Goal: Task Accomplishment & Management: Manage account settings

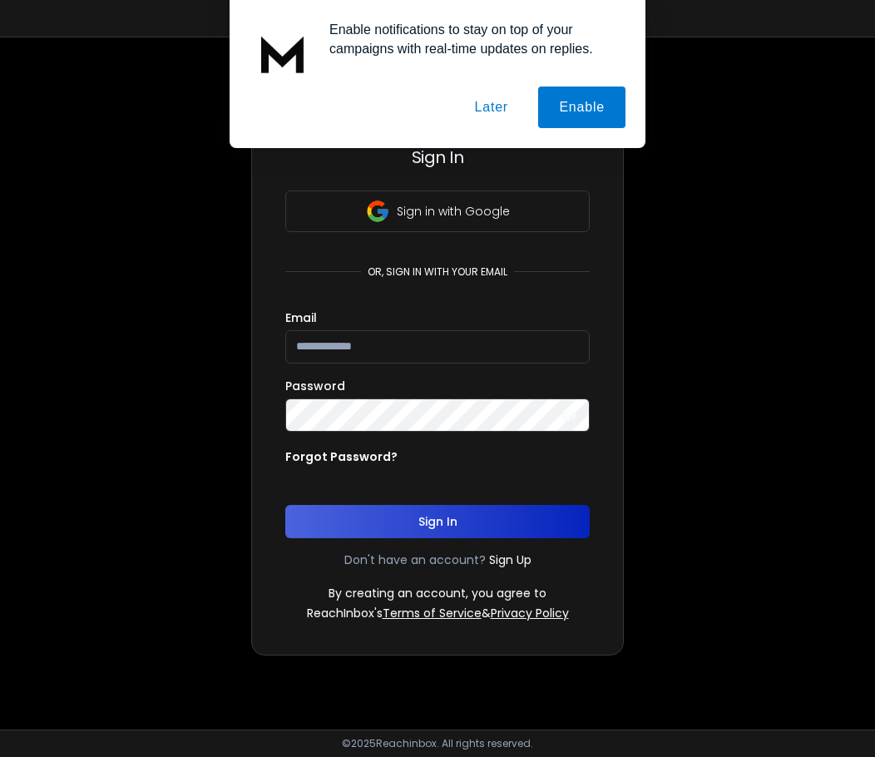
click at [392, 350] on input "email" at bounding box center [437, 346] width 304 height 33
type input "**********"
click at [285, 505] on button "Sign In" at bounding box center [437, 521] width 304 height 33
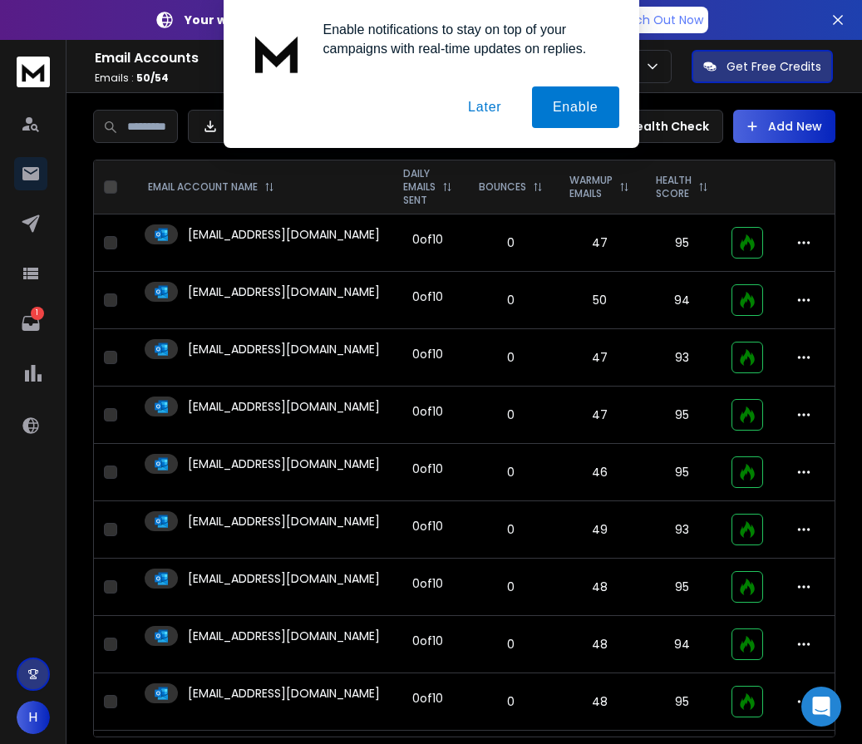
click at [494, 111] on button "Later" at bounding box center [484, 107] width 75 height 42
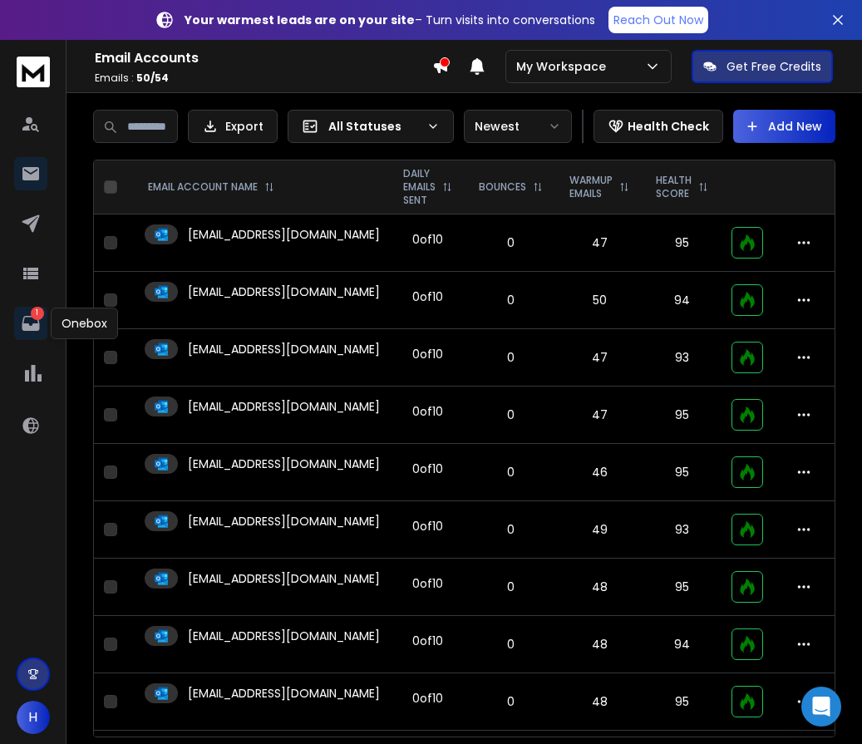
click at [35, 323] on icon at bounding box center [31, 323] width 20 height 20
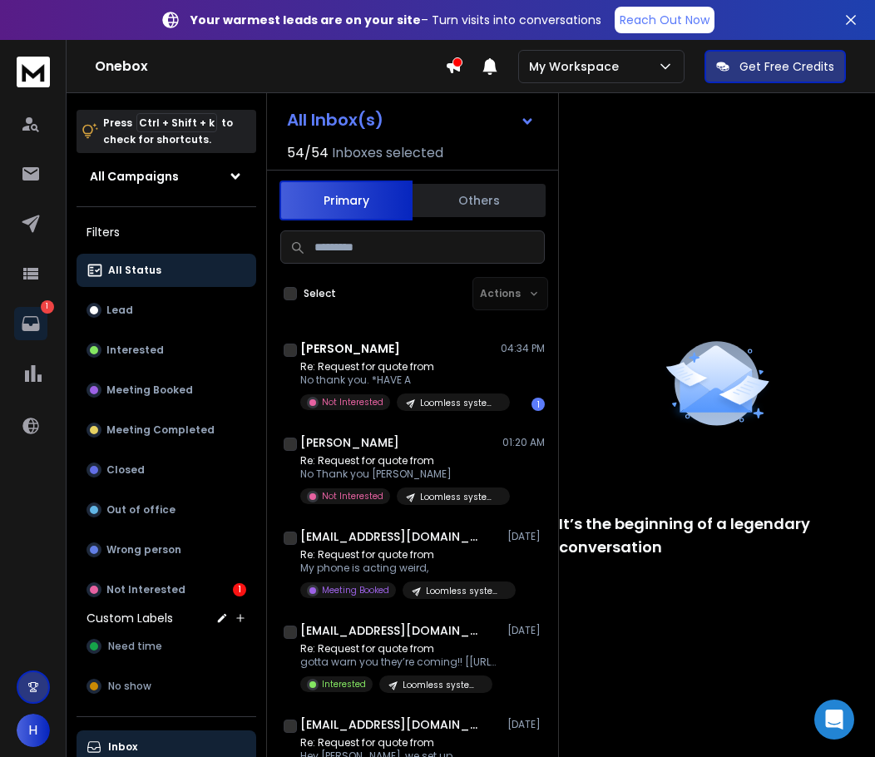
click at [202, 590] on button "Not Interested 1" at bounding box center [166, 589] width 180 height 33
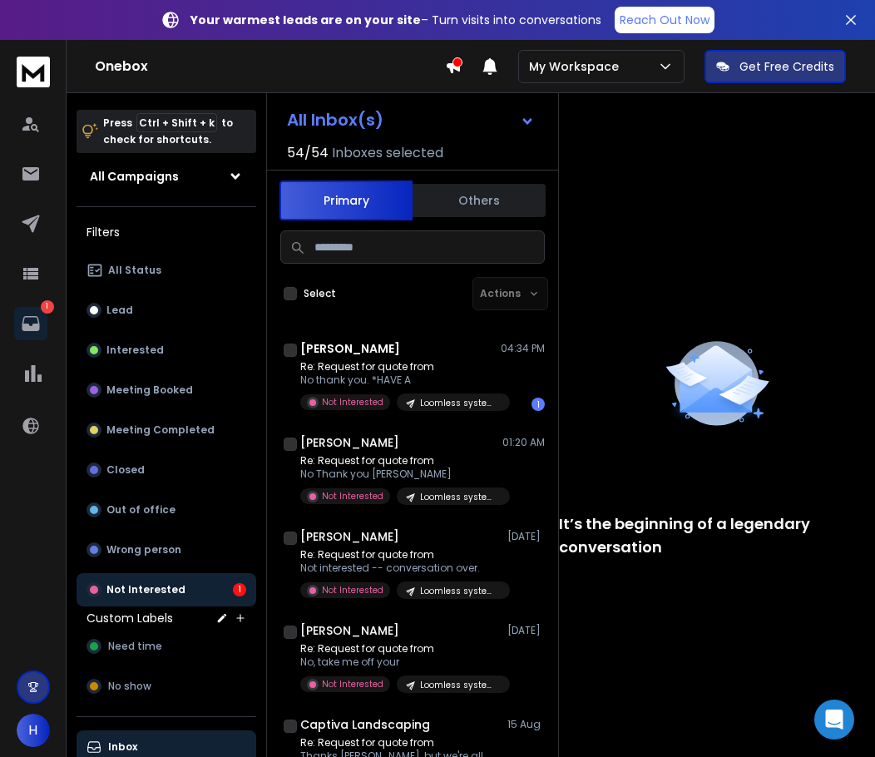
click at [379, 374] on p "No thank you. *HAVE A" at bounding box center [400, 379] width 200 height 13
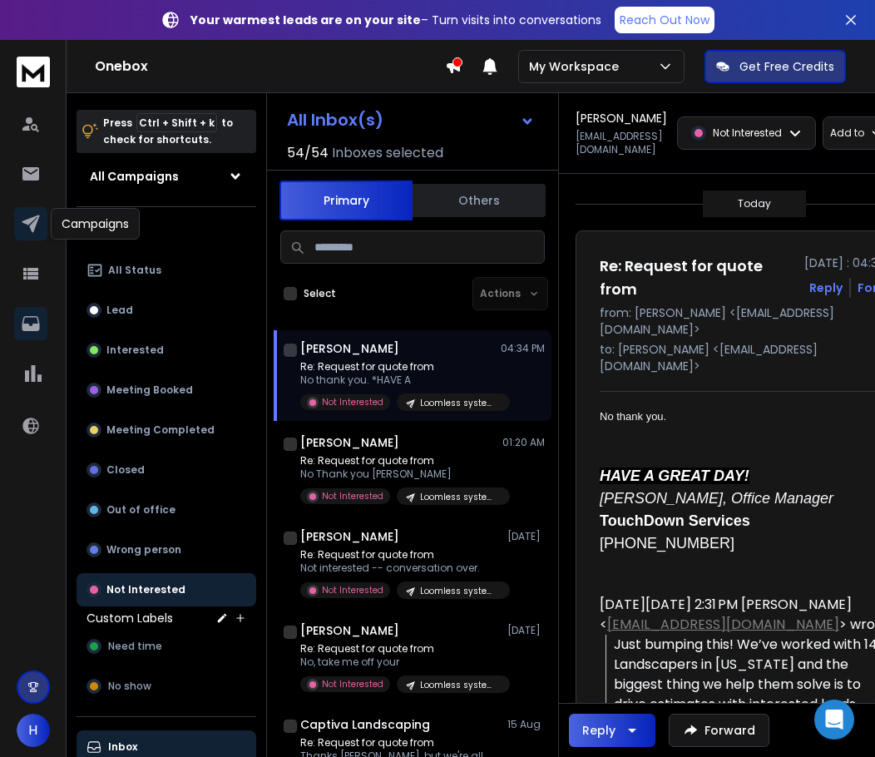
click at [31, 218] on icon at bounding box center [30, 222] width 17 height 17
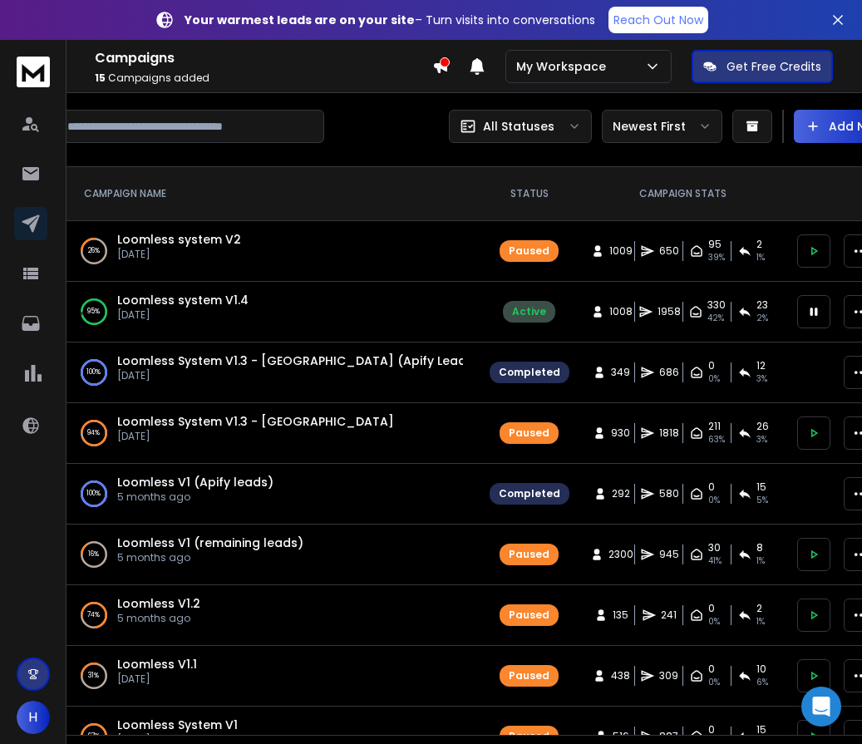
click at [579, 303] on td "1008 1958 330 42 % 23 2 %" at bounding box center [683, 312] width 208 height 61
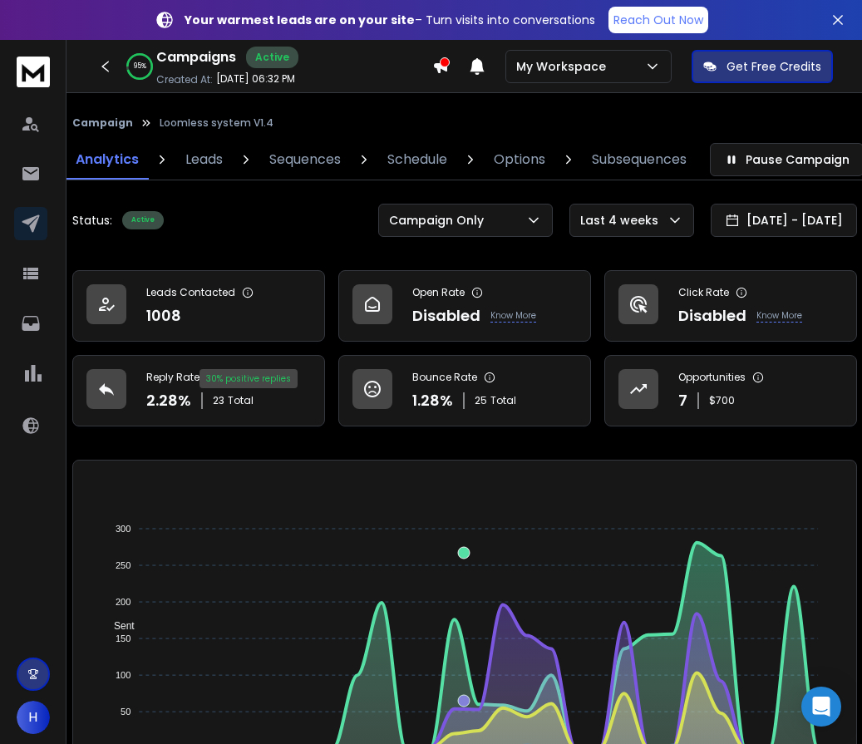
click at [423, 390] on p "1.28 %" at bounding box center [432, 400] width 41 height 23
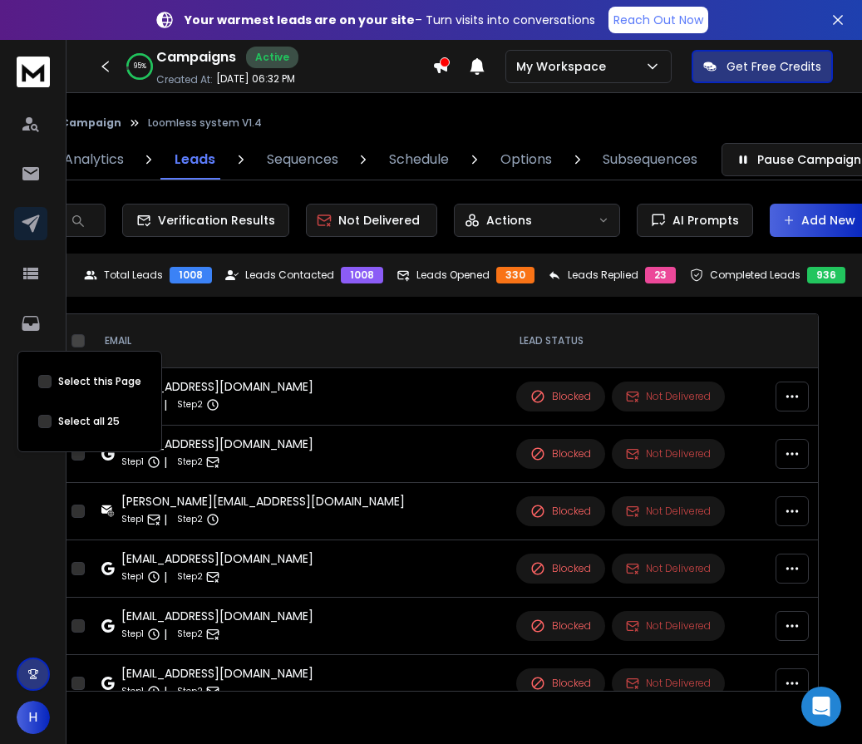
click at [74, 421] on label "Select all 25" at bounding box center [89, 421] width 62 height 13
click at [45, 419] on button "Select this Page" at bounding box center [44, 421] width 13 height 13
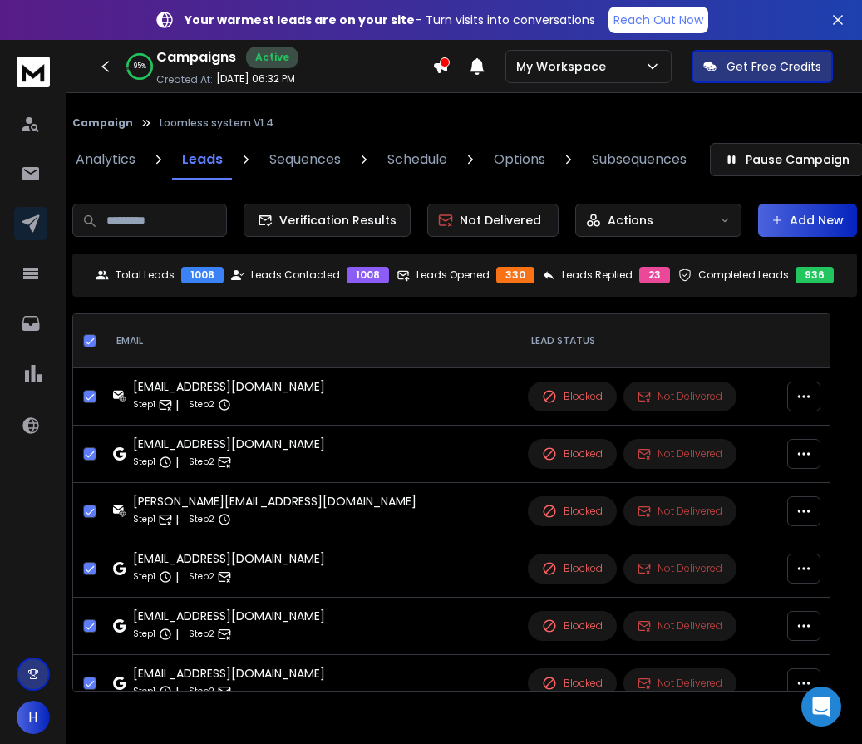
scroll to position [1124, 0]
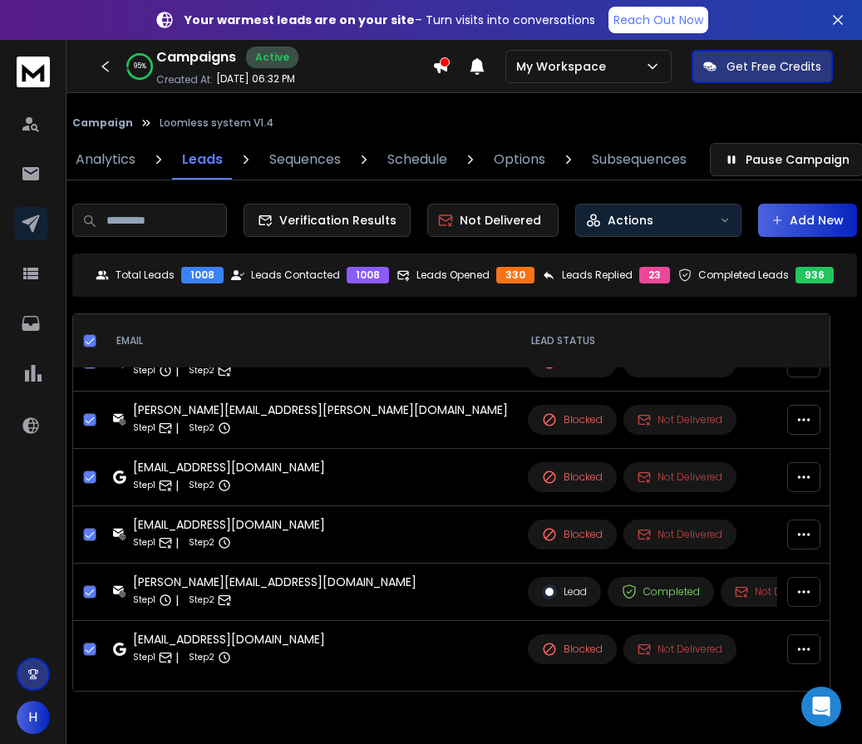
click at [620, 217] on p "Actions" at bounding box center [631, 220] width 46 height 17
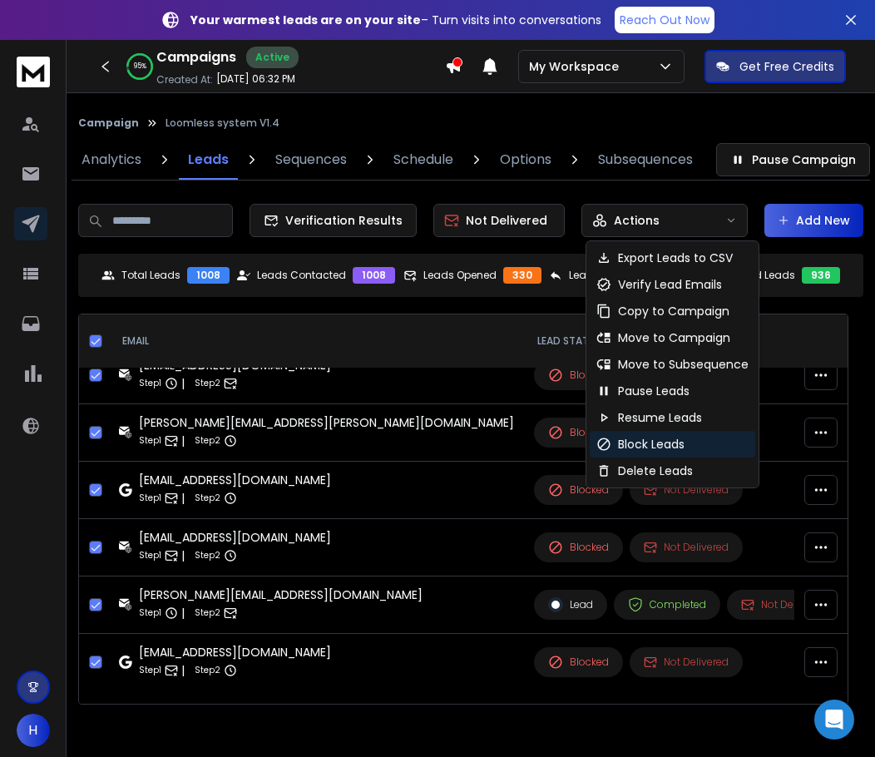
click at [623, 447] on p "Block Leads" at bounding box center [651, 444] width 67 height 17
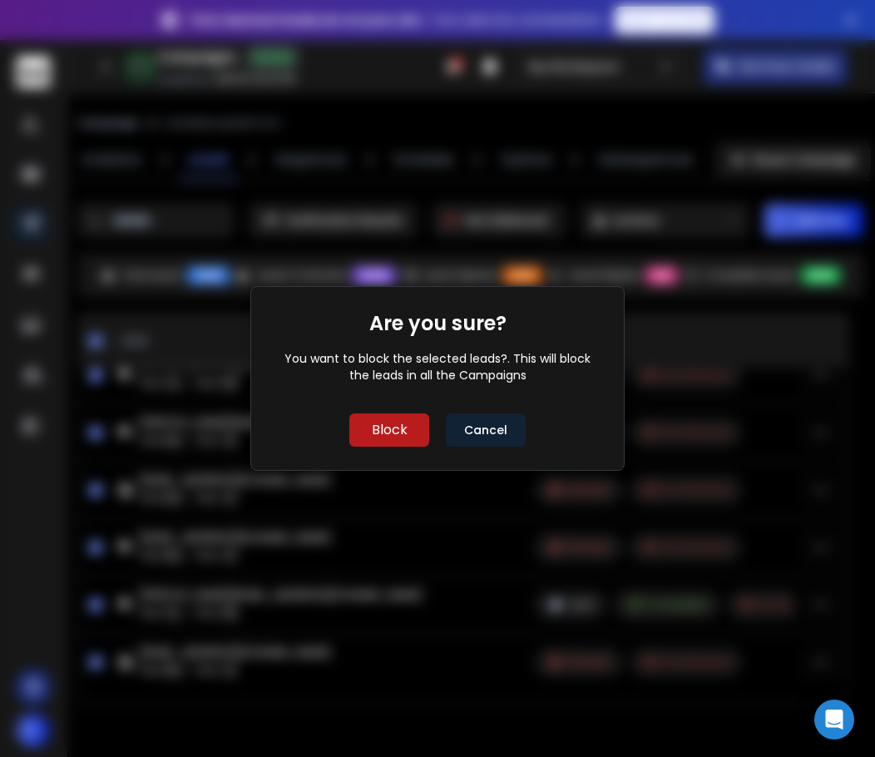
click at [377, 422] on button "Block" at bounding box center [389, 429] width 80 height 33
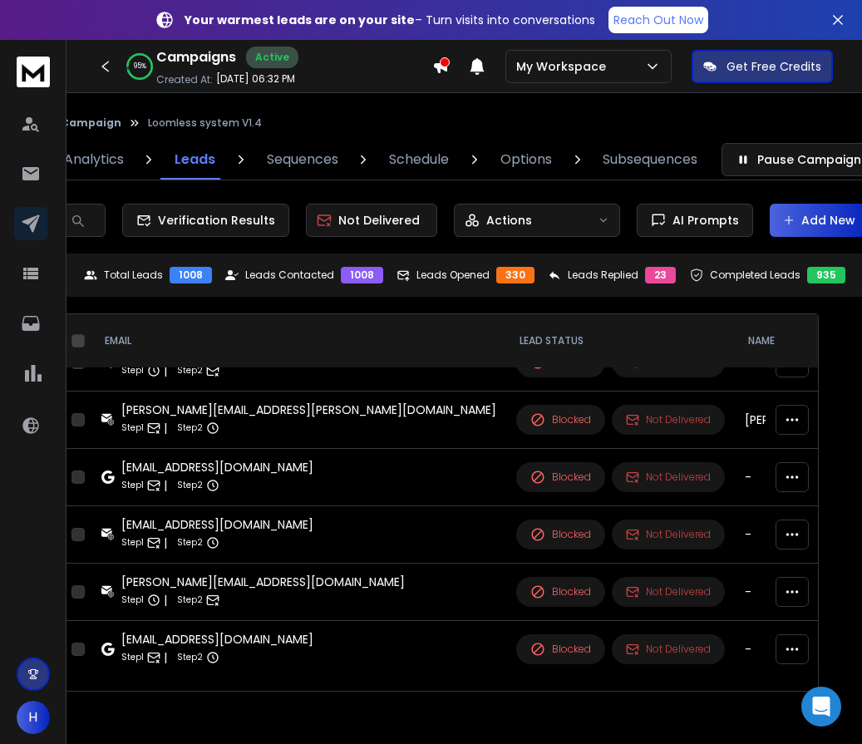
click at [283, 333] on th "EMAIL" at bounding box center [298, 341] width 415 height 54
click at [107, 161] on p "Analytics" at bounding box center [94, 160] width 60 height 20
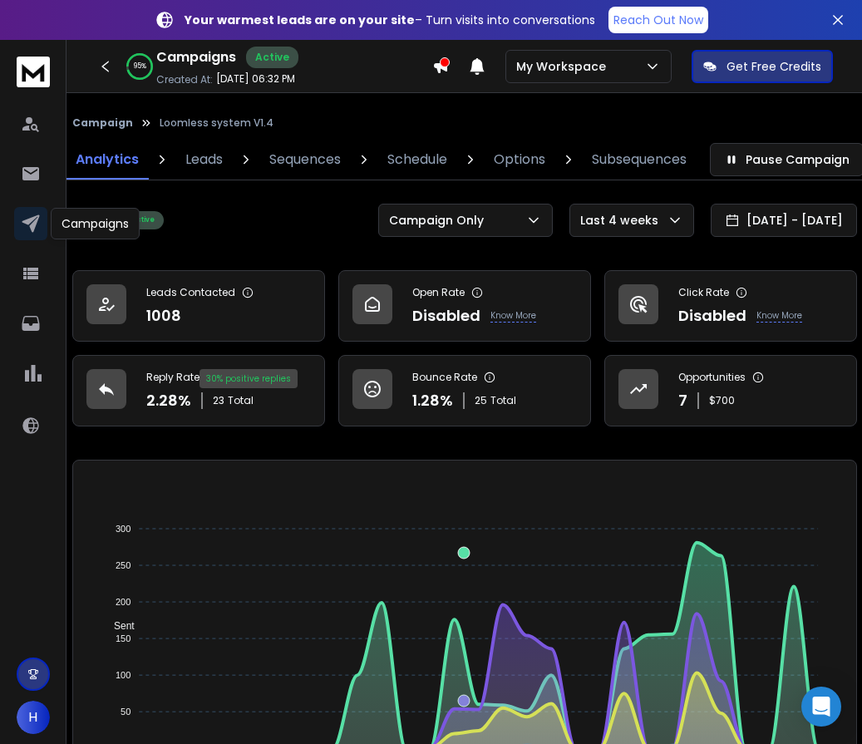
click at [23, 223] on icon at bounding box center [30, 222] width 17 height 17
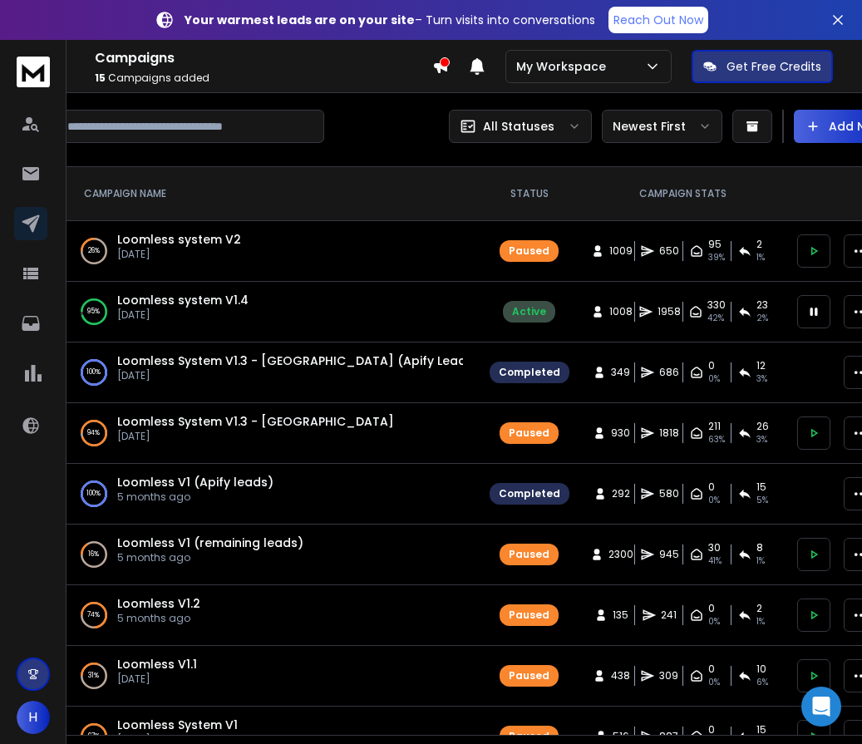
click at [241, 248] on p "[DATE]" at bounding box center [179, 254] width 124 height 13
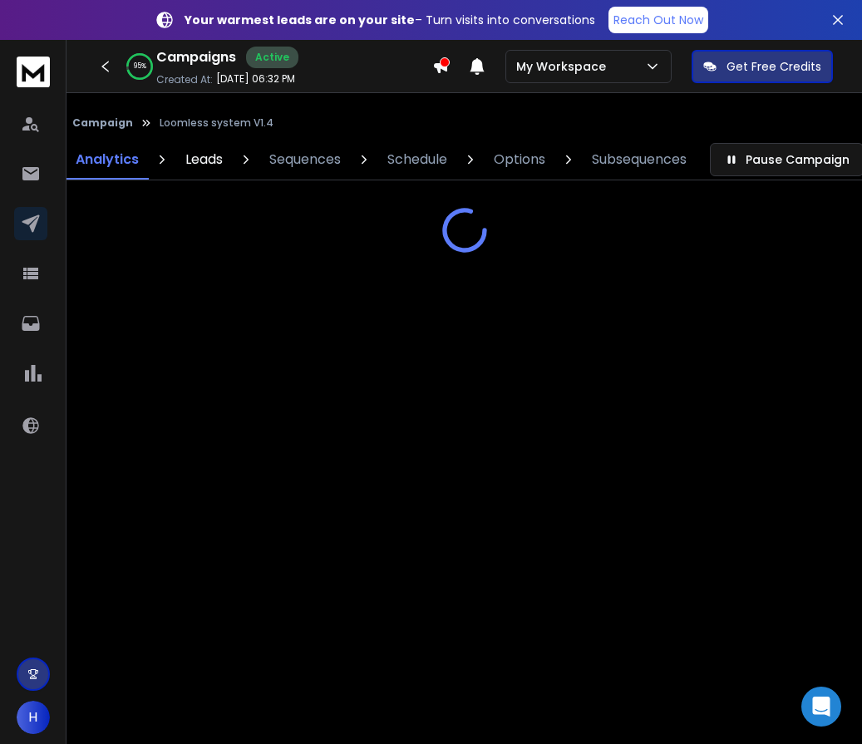
click at [205, 171] on link "Leads" at bounding box center [203, 160] width 57 height 40
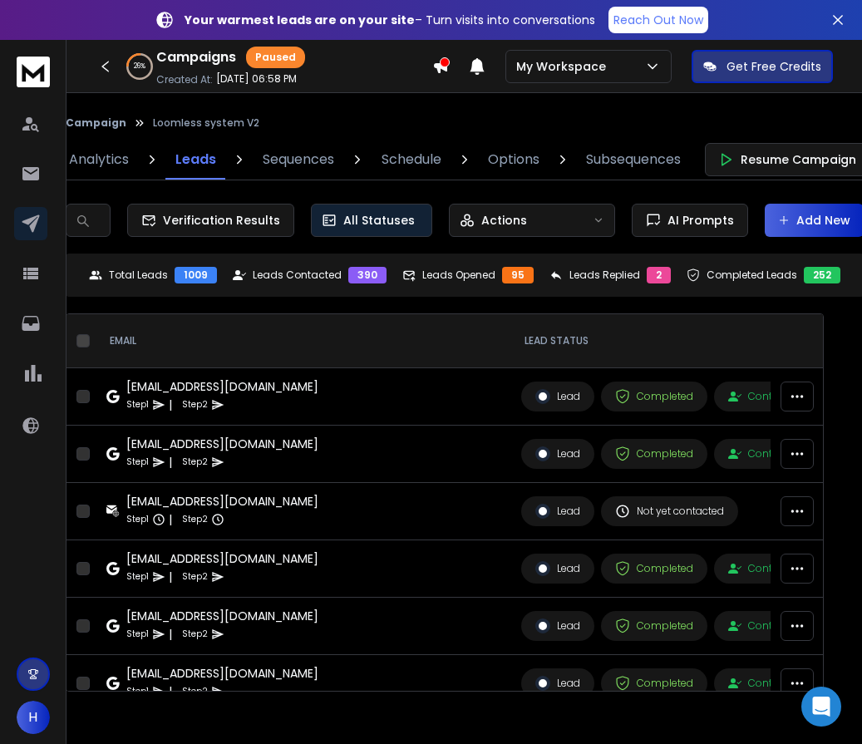
click at [391, 228] on p "All Statuses" at bounding box center [378, 220] width 71 height 17
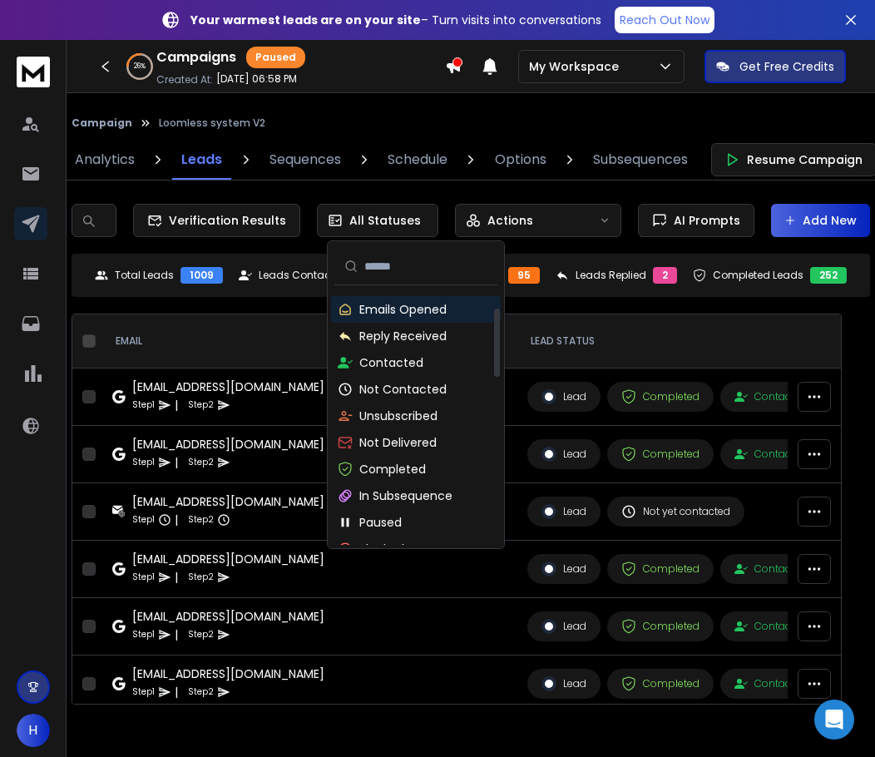
scroll to position [53, 0]
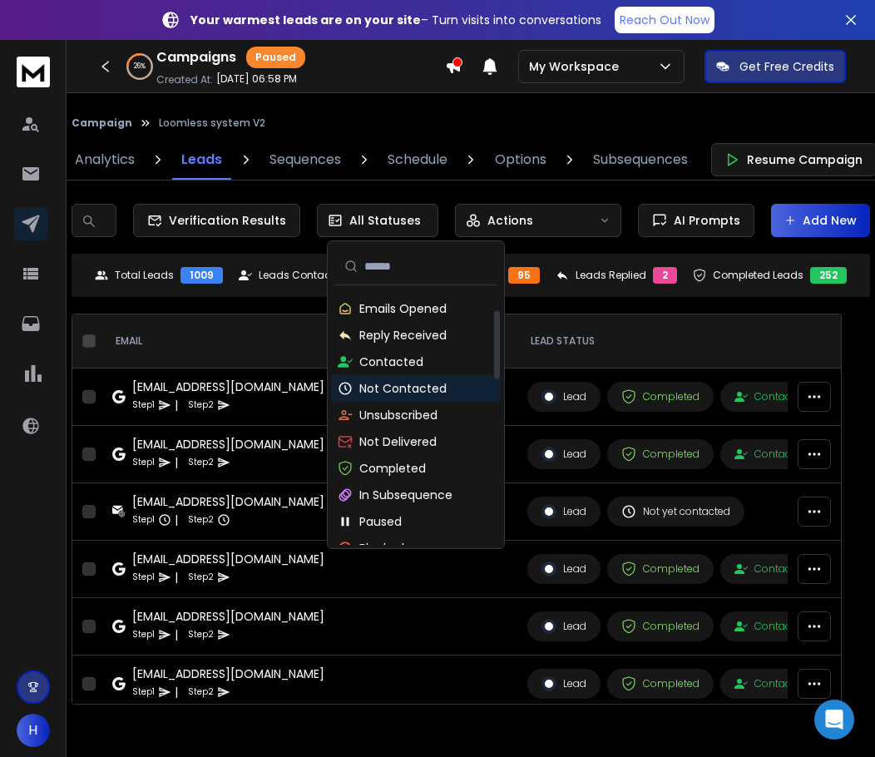
click at [422, 387] on p "Not Contacted" at bounding box center [402, 388] width 87 height 17
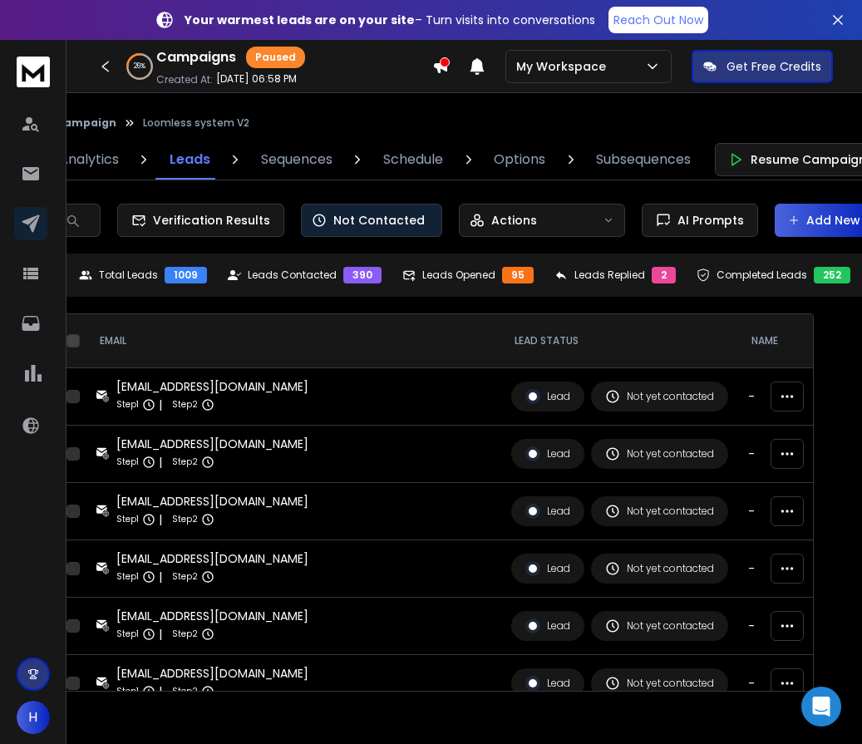
click at [404, 207] on button "Not Contacted" at bounding box center [371, 220] width 141 height 33
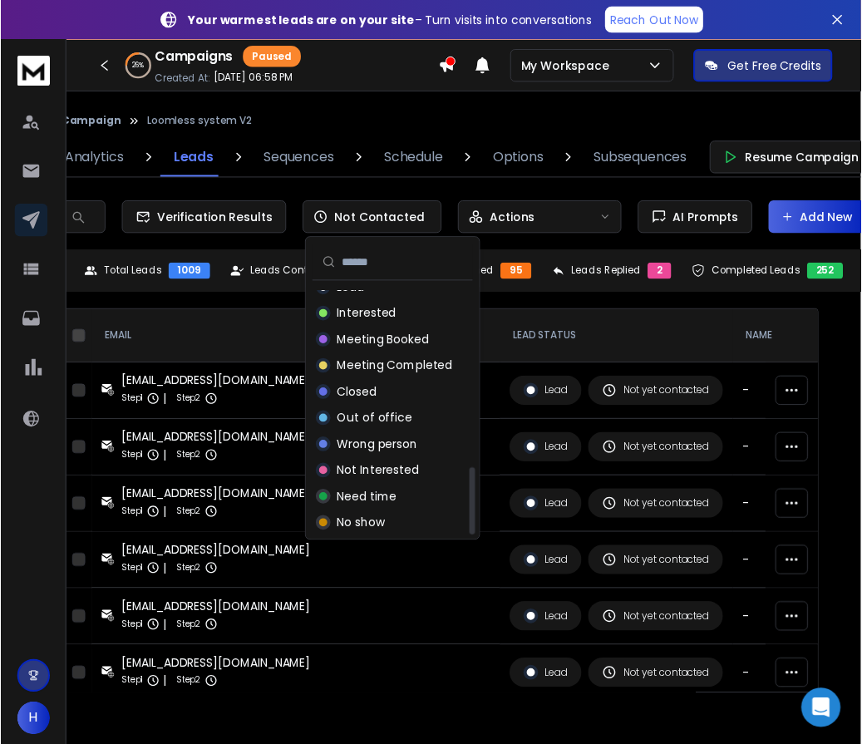
scroll to position [0, 0]
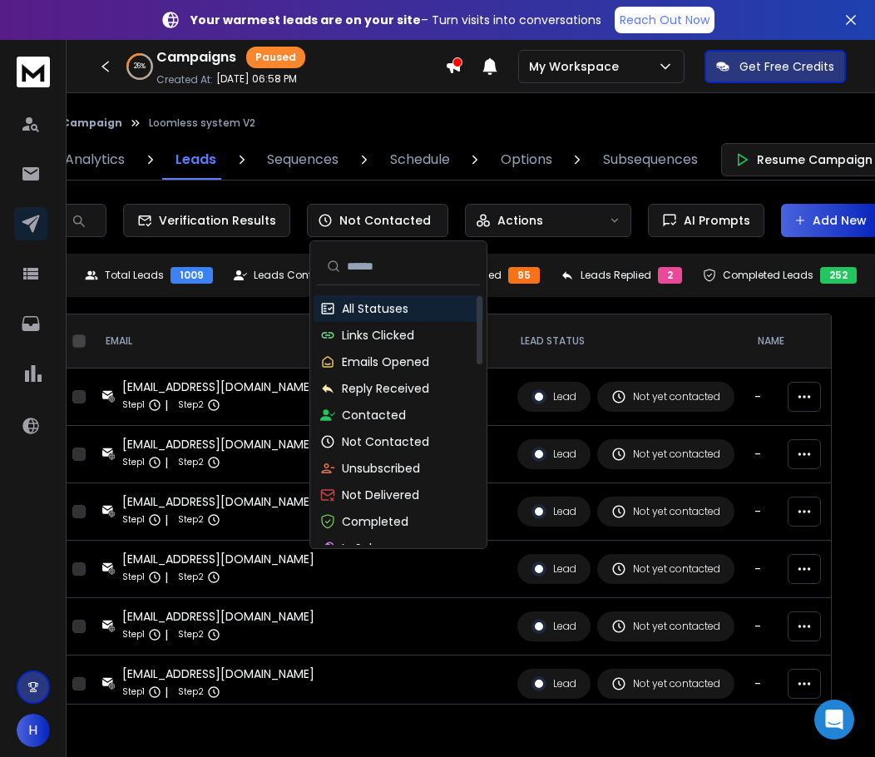
click at [398, 305] on p "All Statuses" at bounding box center [375, 308] width 67 height 17
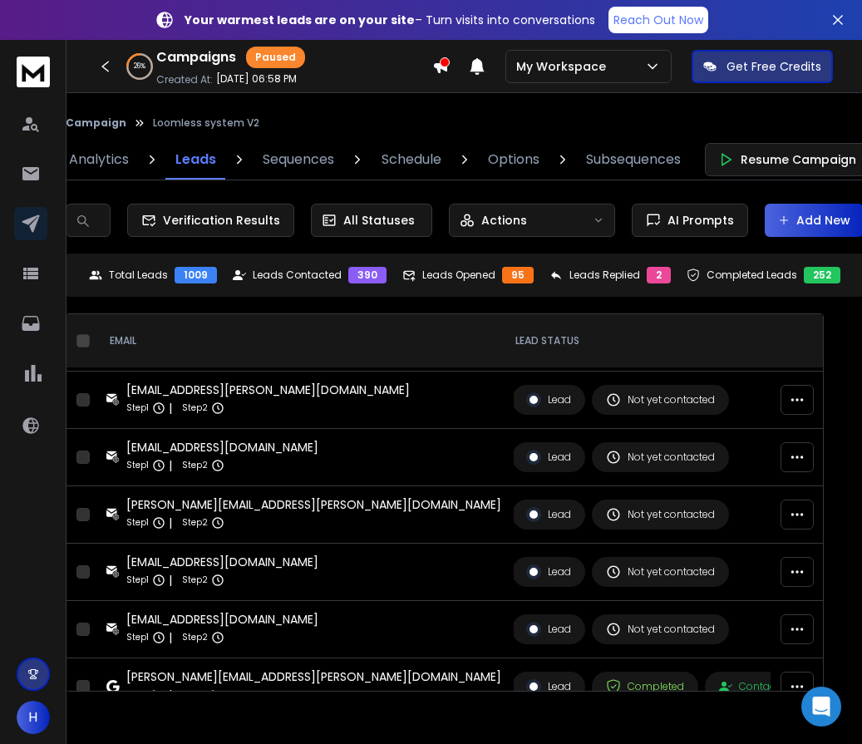
scroll to position [4740, 12]
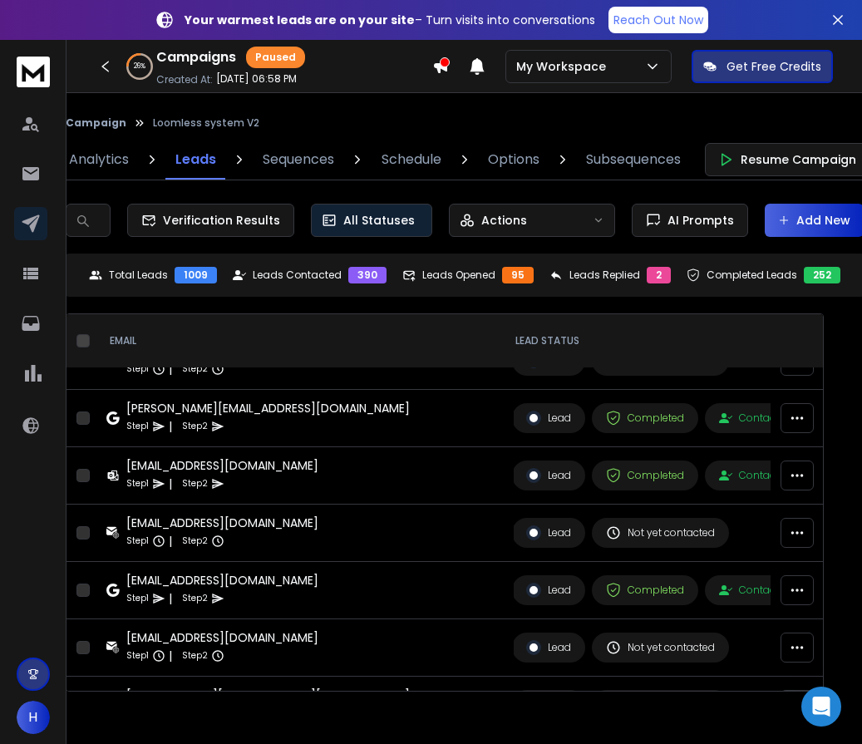
click at [380, 224] on p "All Statuses" at bounding box center [378, 220] width 71 height 17
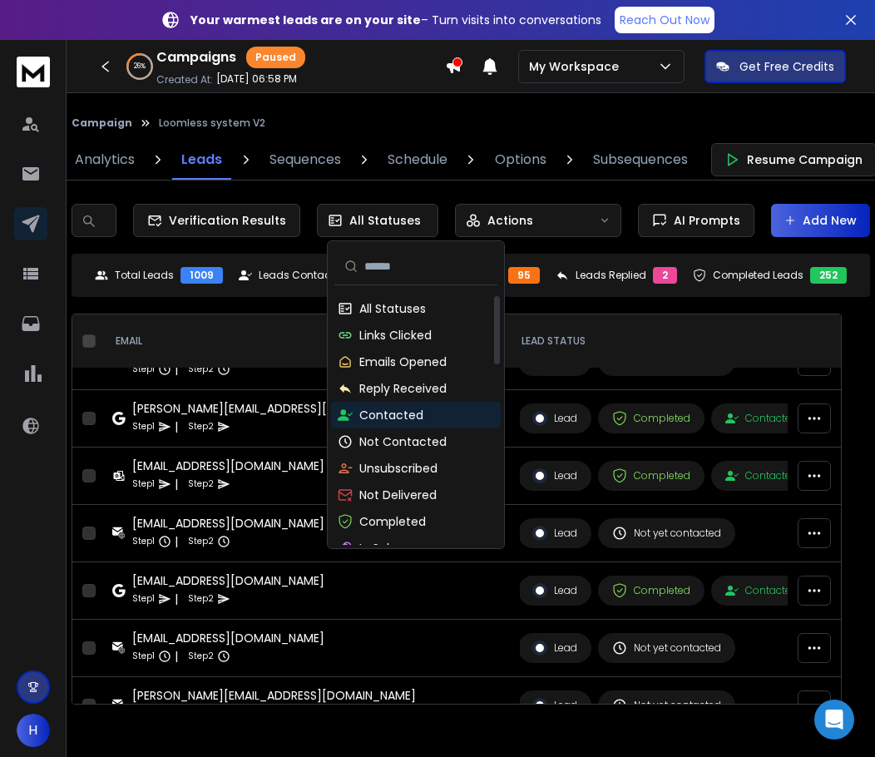
click at [447, 405] on div "Contacted" at bounding box center [416, 415] width 170 height 27
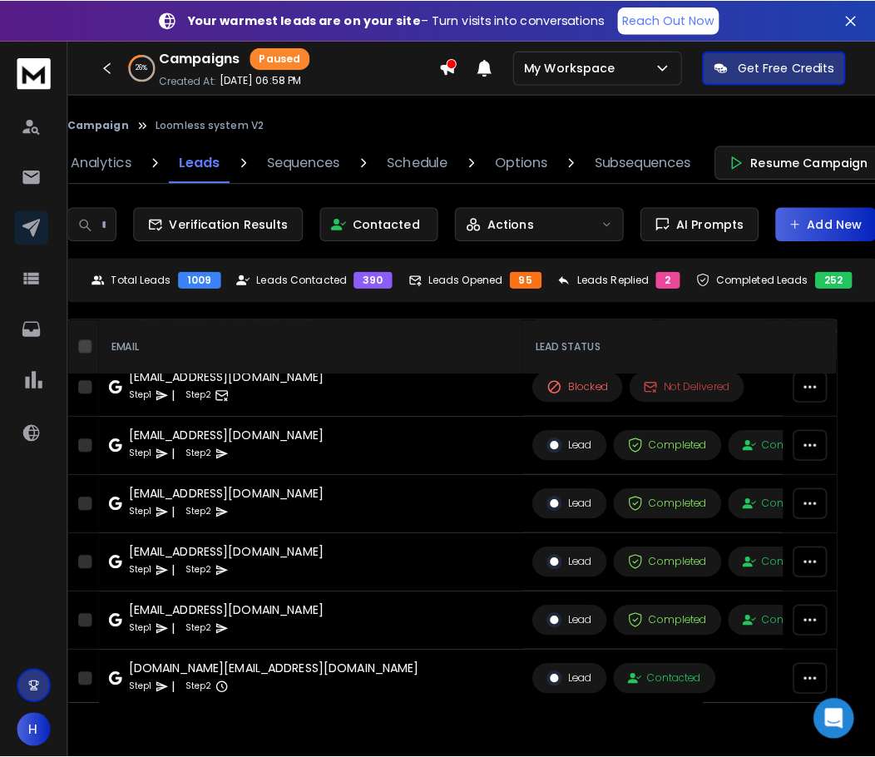
scroll to position [7368, 0]
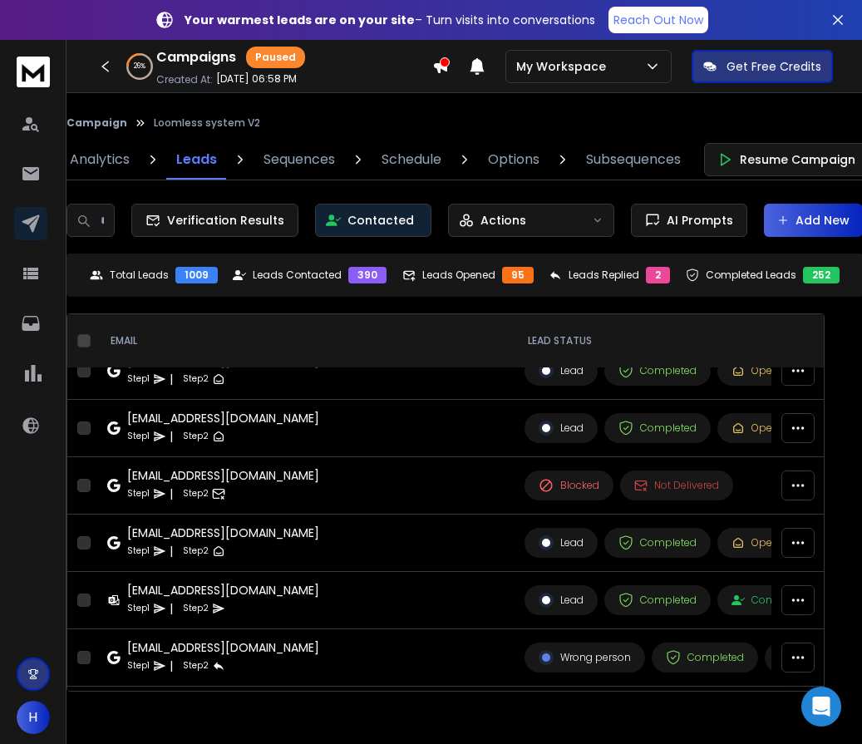
click at [341, 214] on icon "button" at bounding box center [333, 220] width 15 height 15
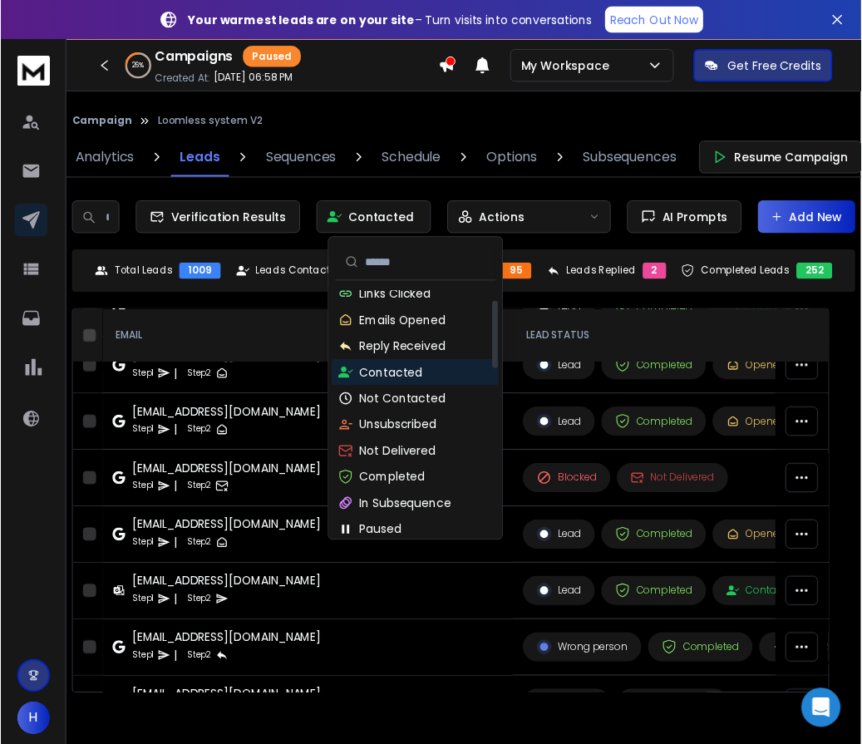
scroll to position [37, 0]
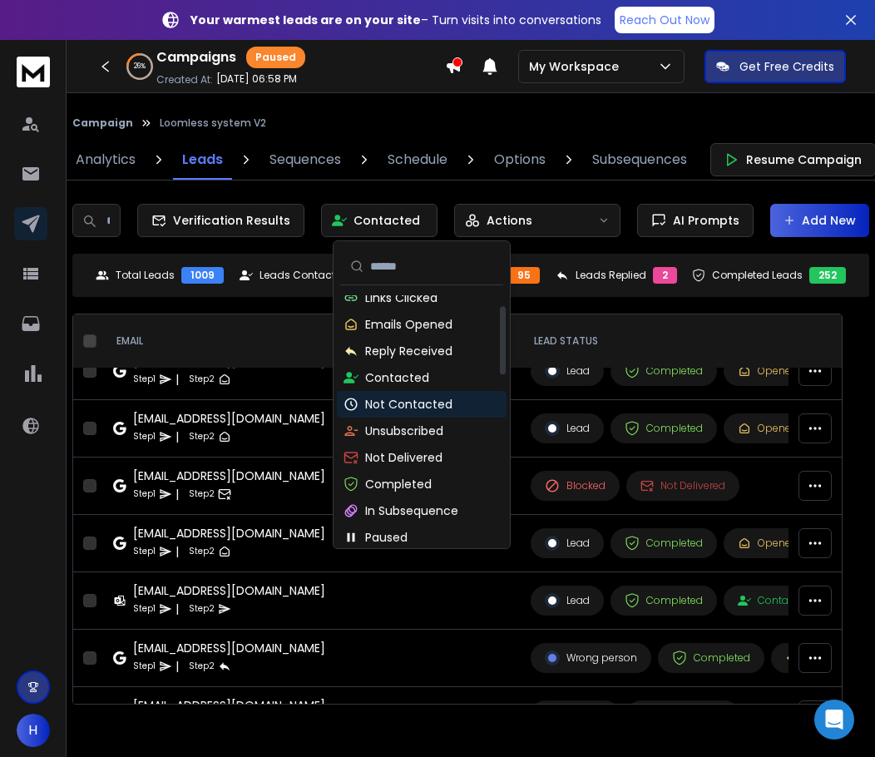
click at [416, 402] on p "Not Contacted" at bounding box center [408, 404] width 87 height 17
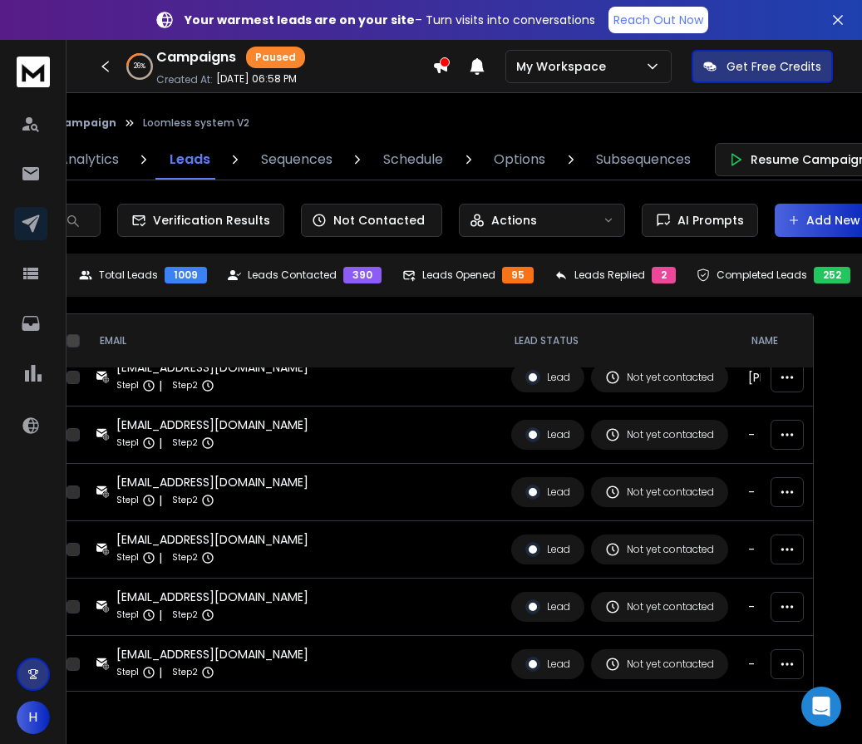
scroll to position [592, 0]
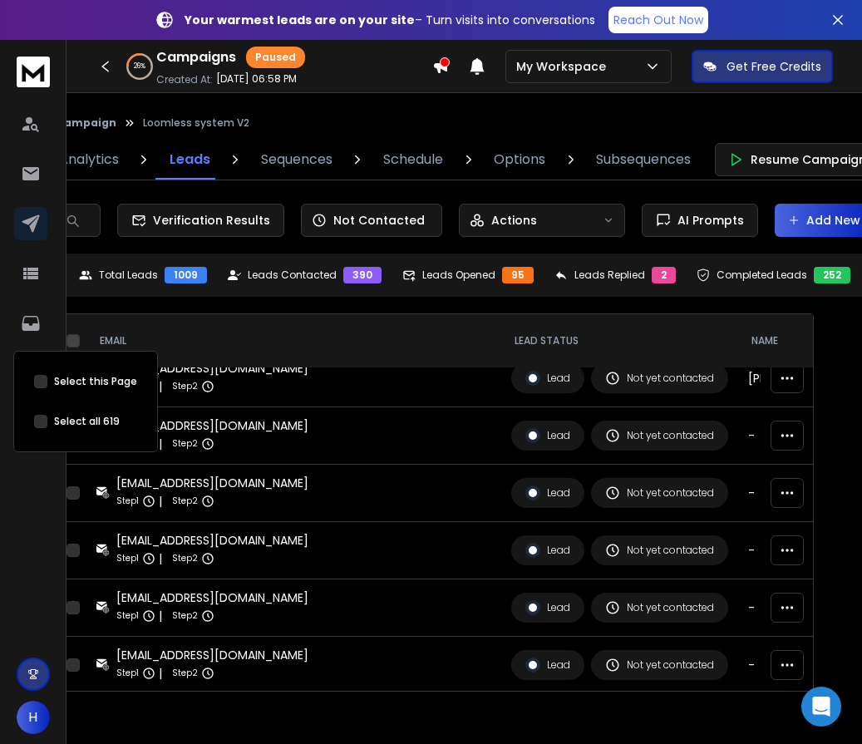
click at [37, 422] on button "Select this Page" at bounding box center [40, 421] width 13 height 13
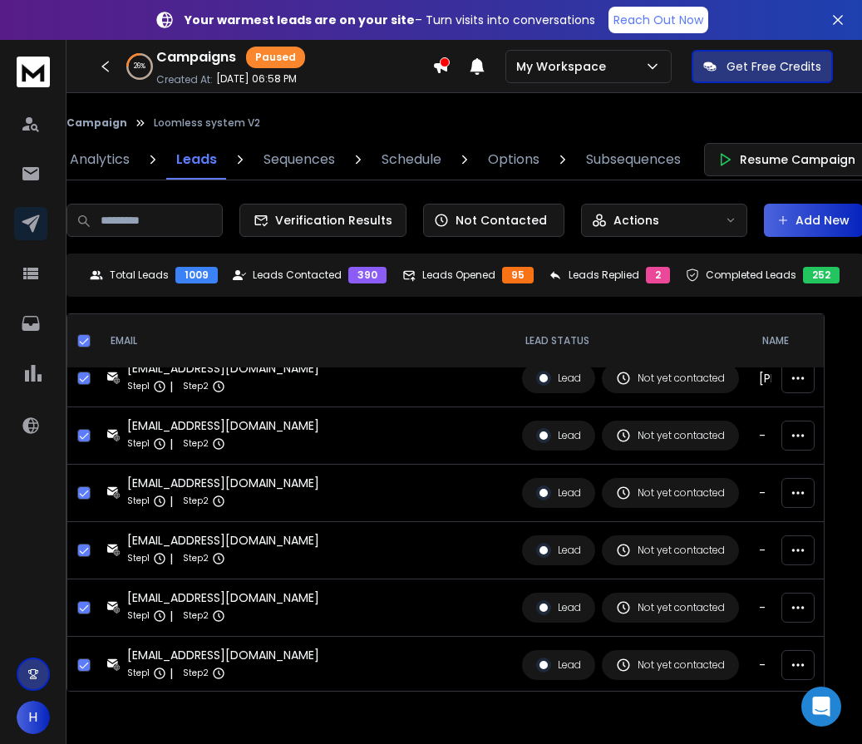
click at [320, 335] on th "EMAIL" at bounding box center [304, 341] width 415 height 54
click at [676, 210] on button "Actions" at bounding box center [664, 220] width 166 height 33
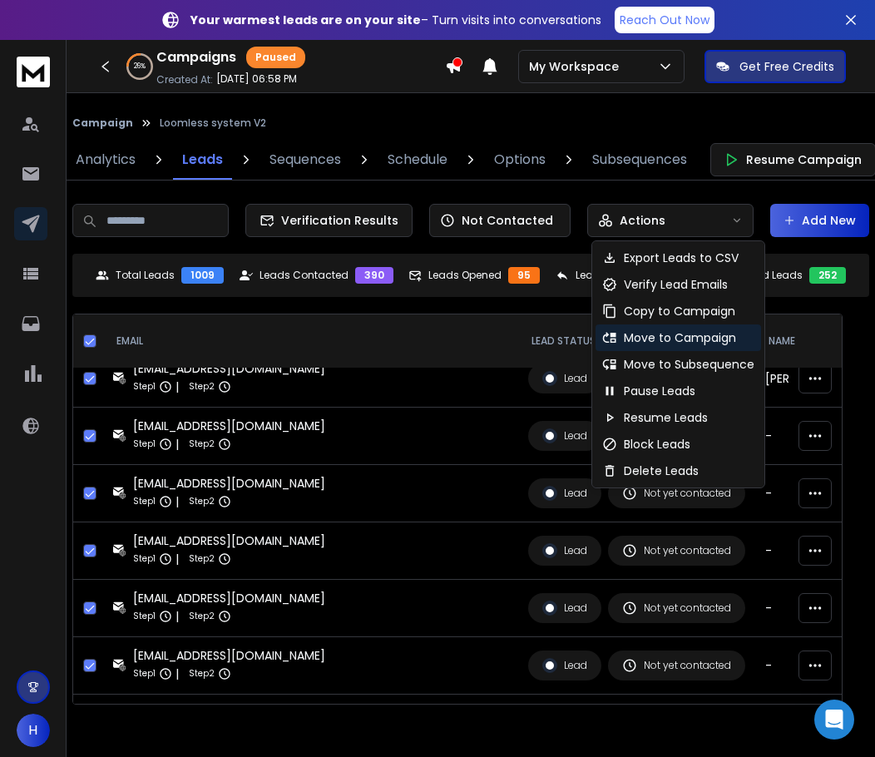
click at [732, 335] on p "Move to Campaign" at bounding box center [680, 337] width 112 height 17
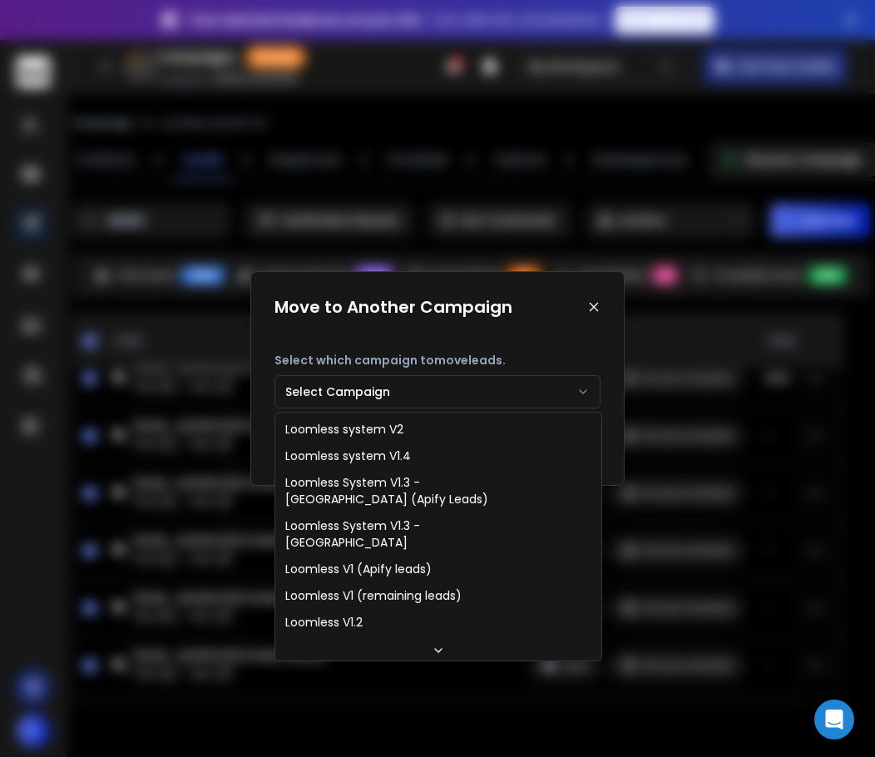
click at [564, 387] on button "Select Campaign" at bounding box center [437, 391] width 326 height 33
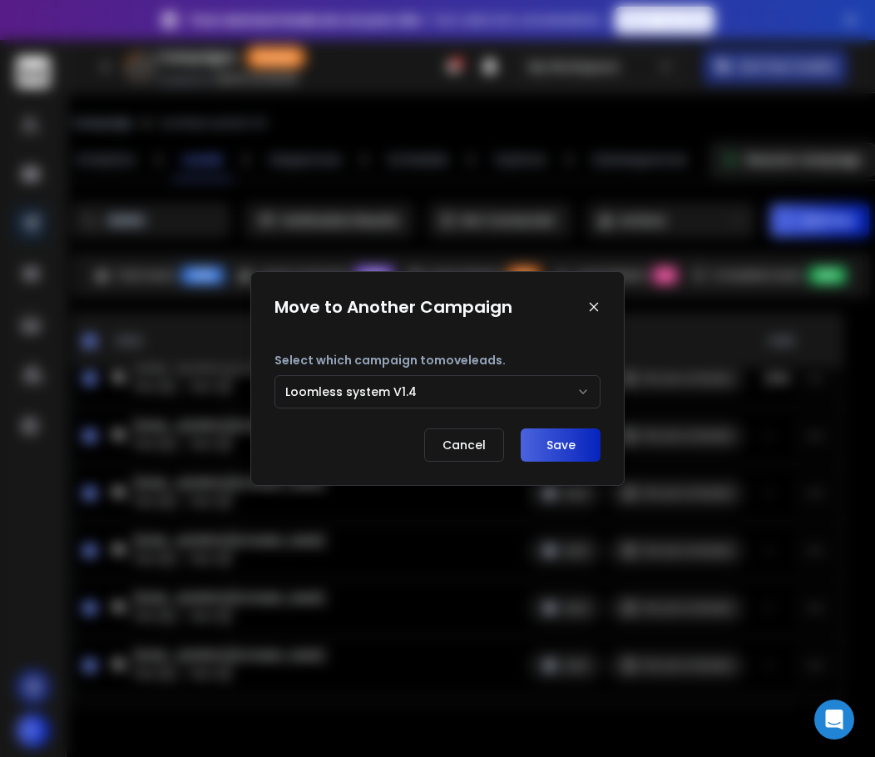
click at [567, 436] on button "Save" at bounding box center [560, 444] width 80 height 33
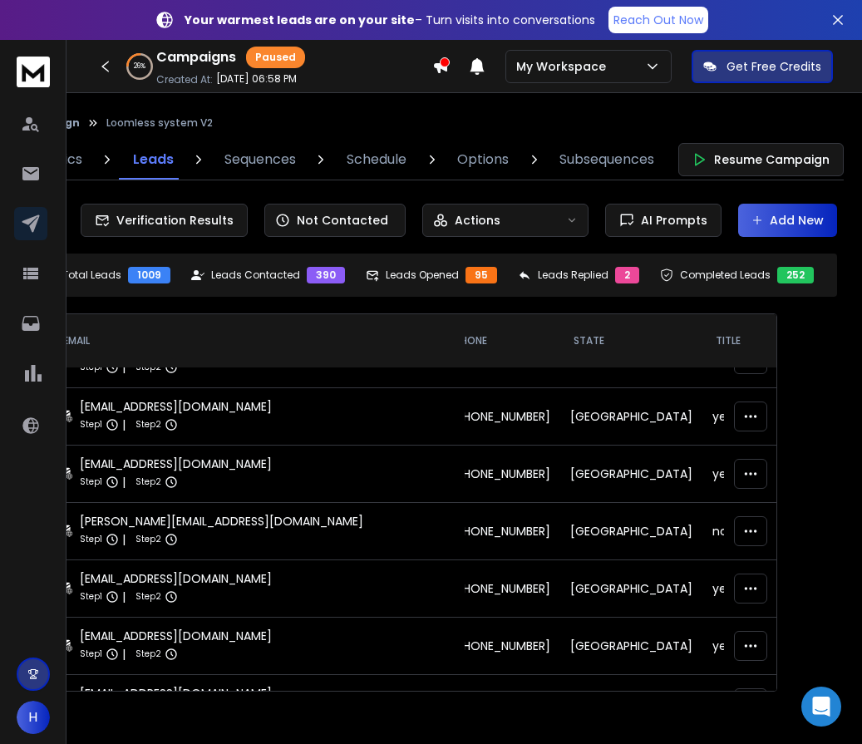
scroll to position [0, 663]
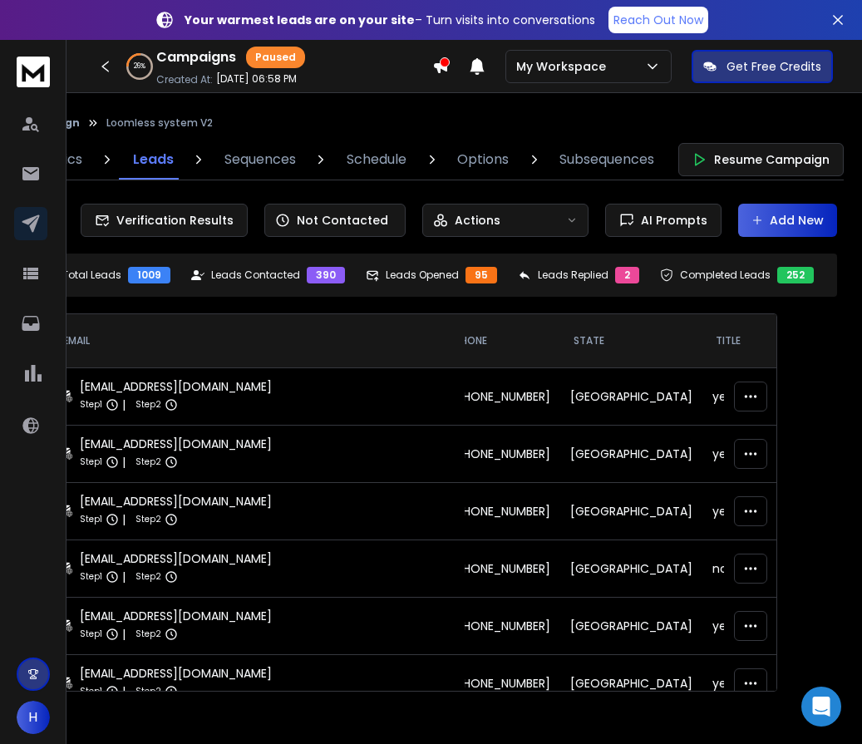
click at [164, 161] on p "Leads" at bounding box center [153, 160] width 41 height 20
click at [324, 224] on p "Not Contacted" at bounding box center [342, 220] width 91 height 17
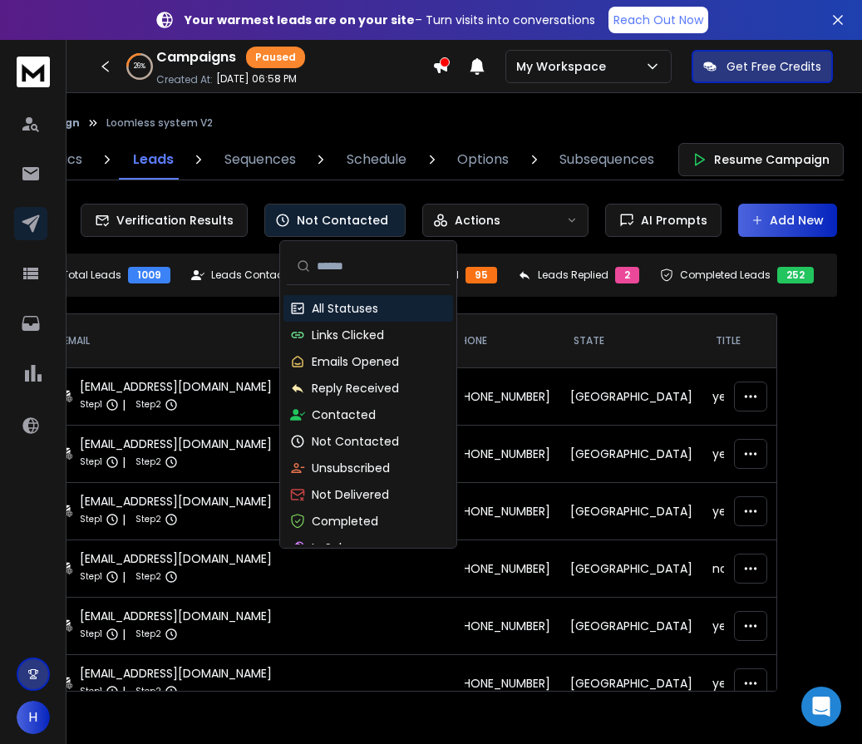
scroll to position [0, 30]
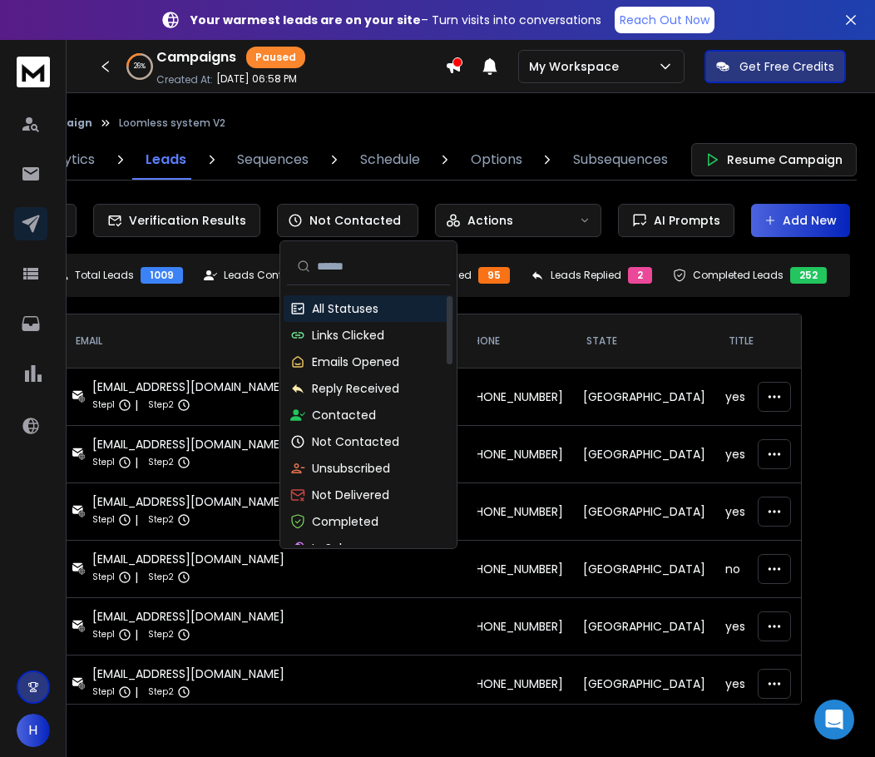
click at [363, 309] on p "All Statuses" at bounding box center [345, 308] width 67 height 17
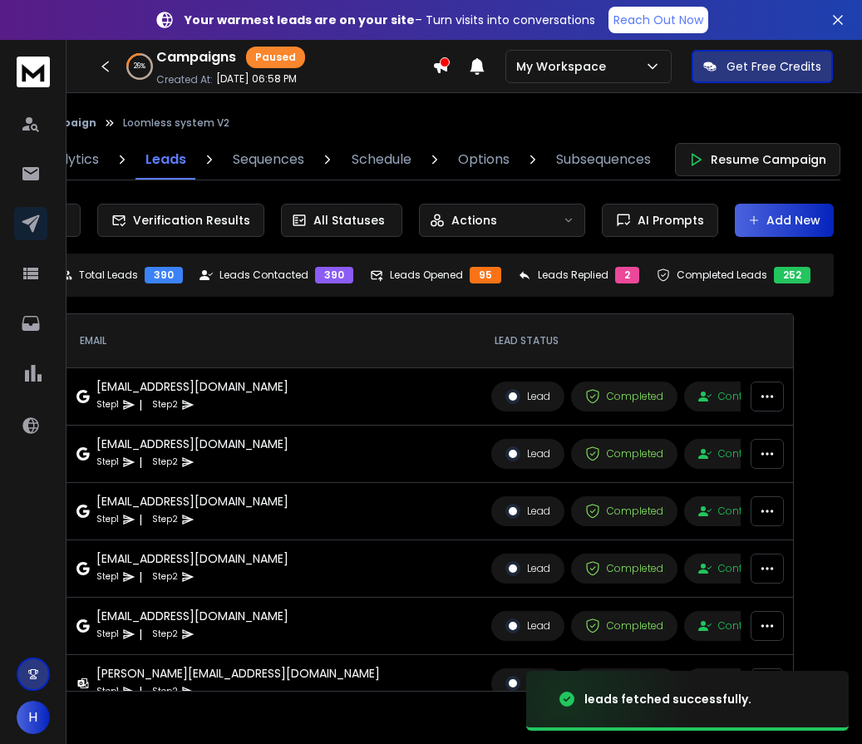
scroll to position [0, 0]
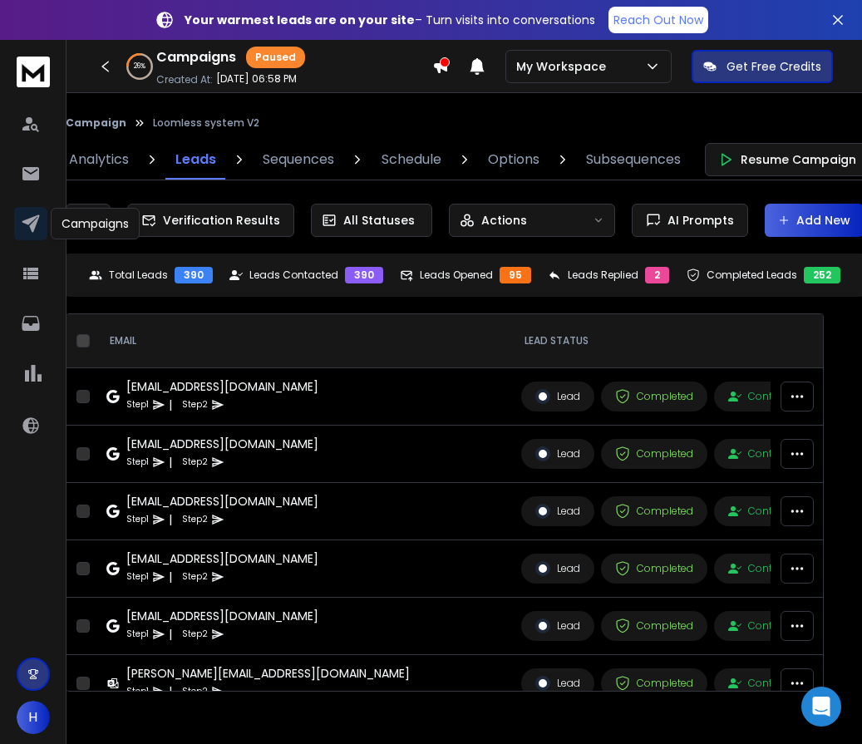
click at [30, 233] on icon at bounding box center [31, 224] width 20 height 20
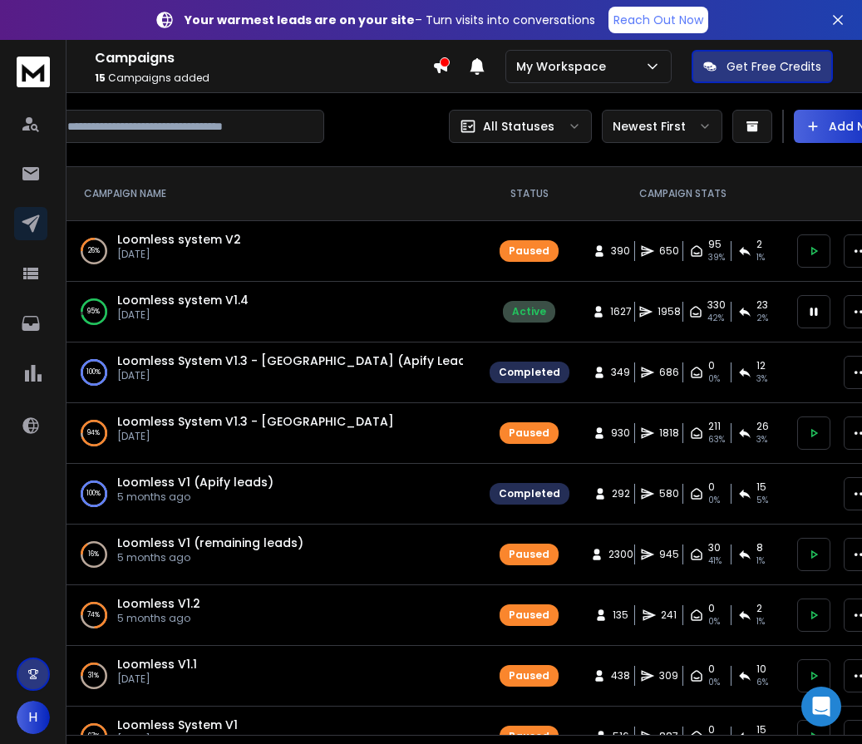
click at [224, 303] on span "Loomless system V1.4" at bounding box center [182, 300] width 131 height 17
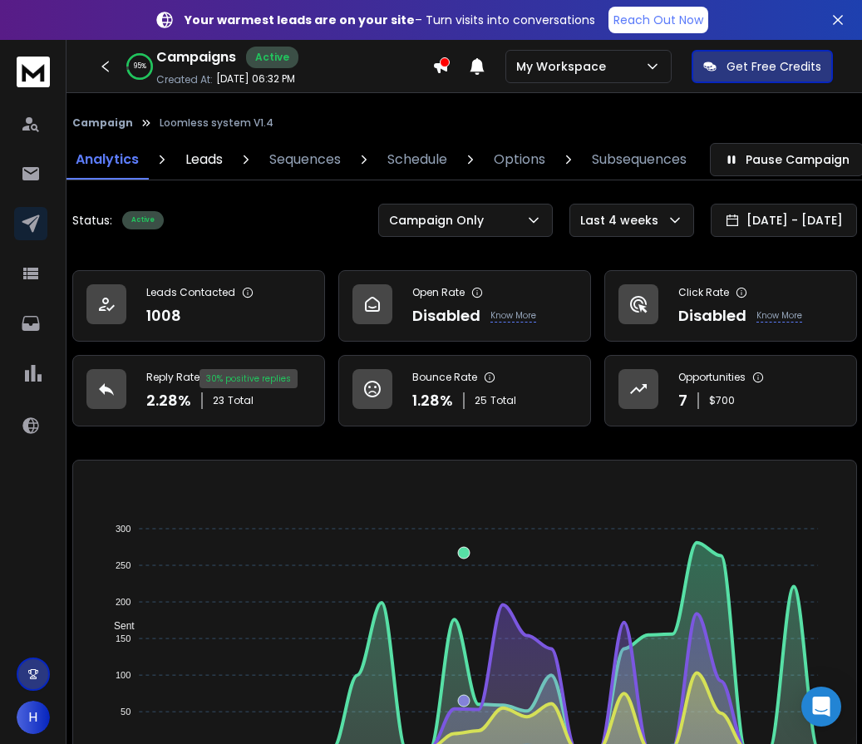
click at [206, 172] on link "Leads" at bounding box center [203, 160] width 57 height 40
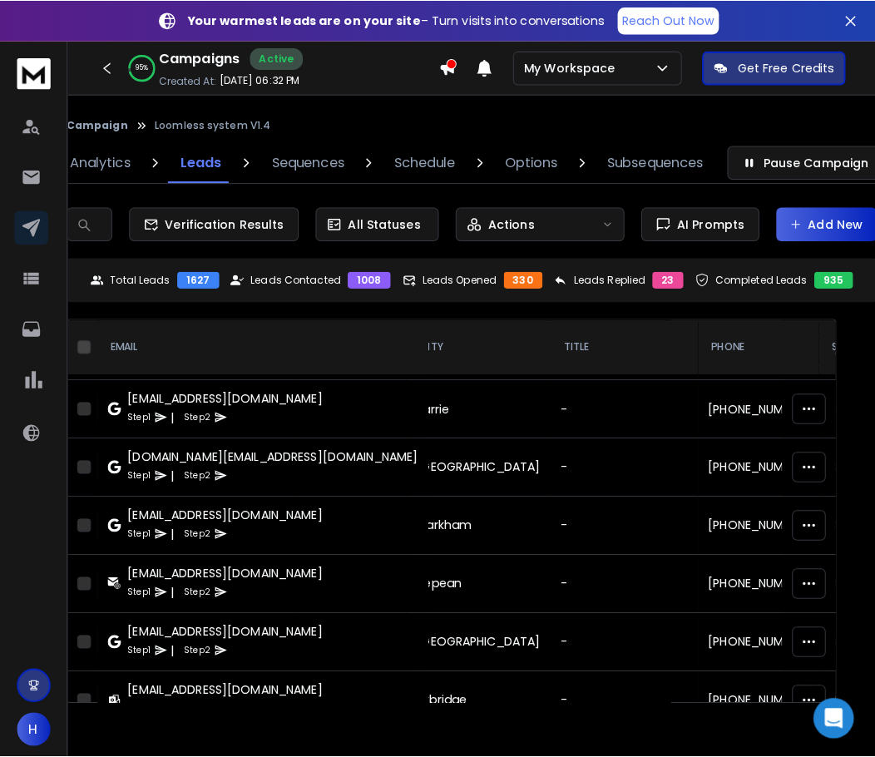
scroll to position [511, 392]
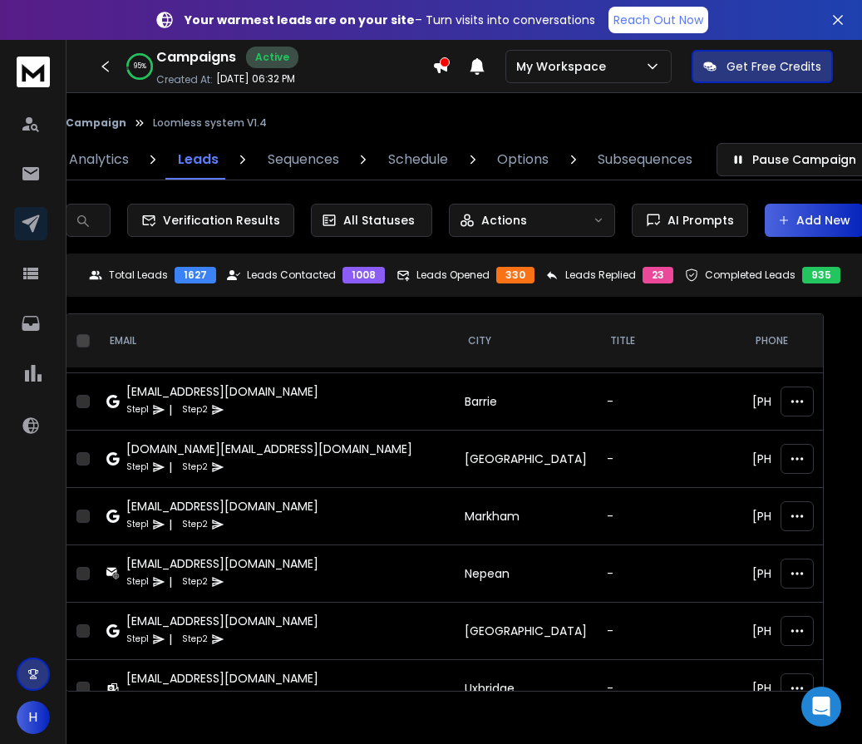
click at [474, 526] on td "Markham" at bounding box center [526, 516] width 142 height 57
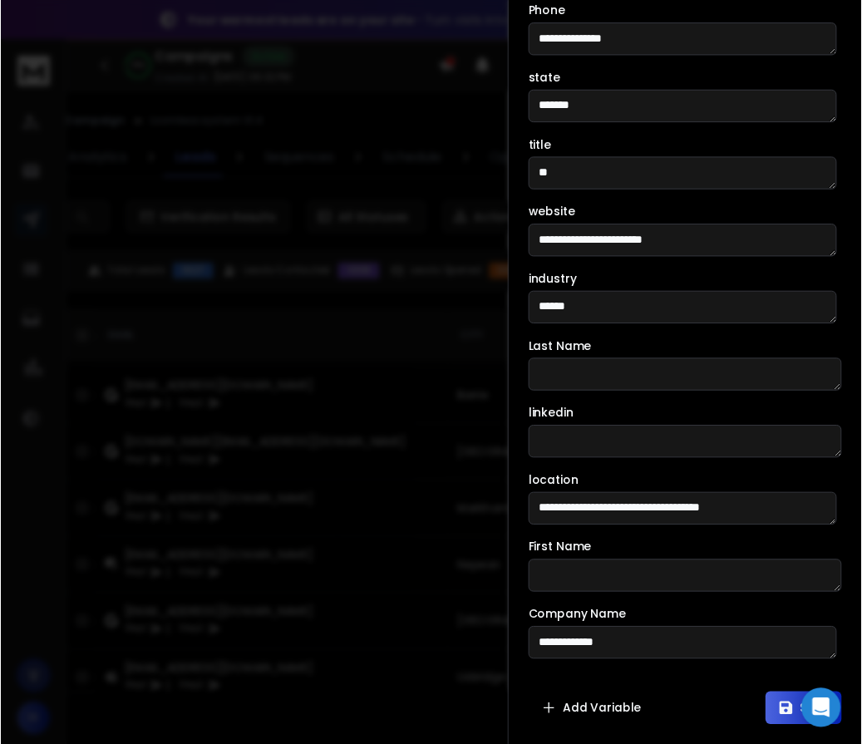
scroll to position [0, 0]
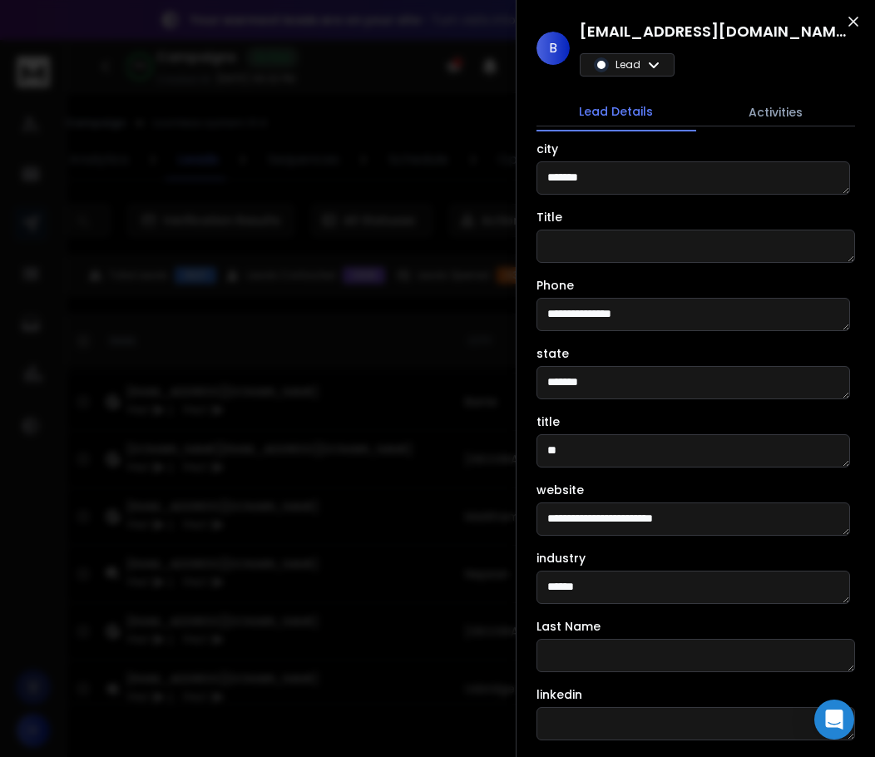
click at [846, 15] on icon "button" at bounding box center [853, 21] width 17 height 17
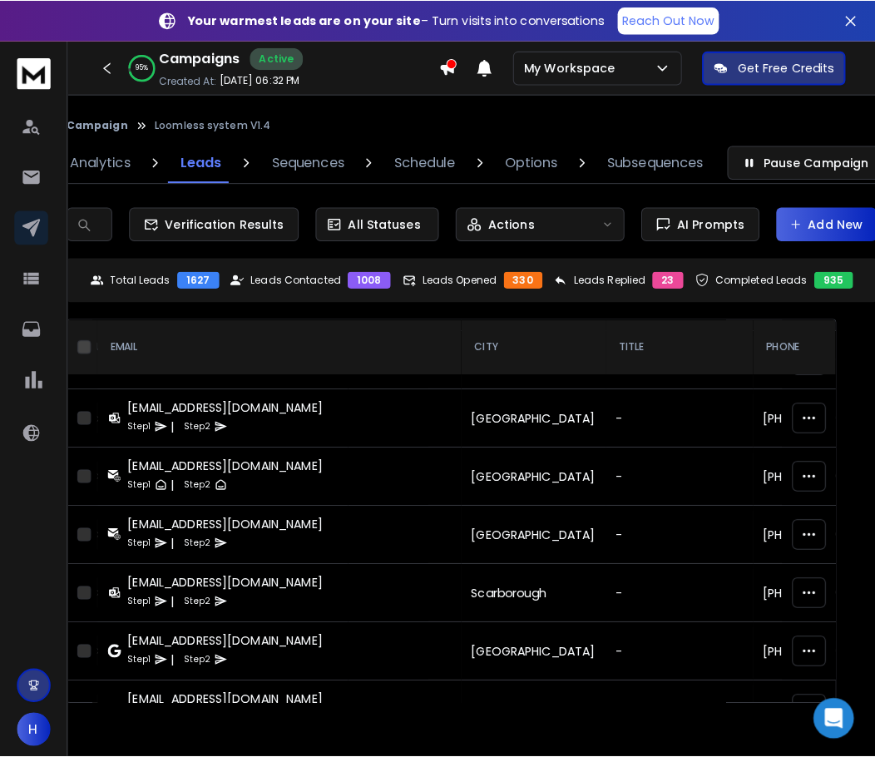
scroll to position [0, 392]
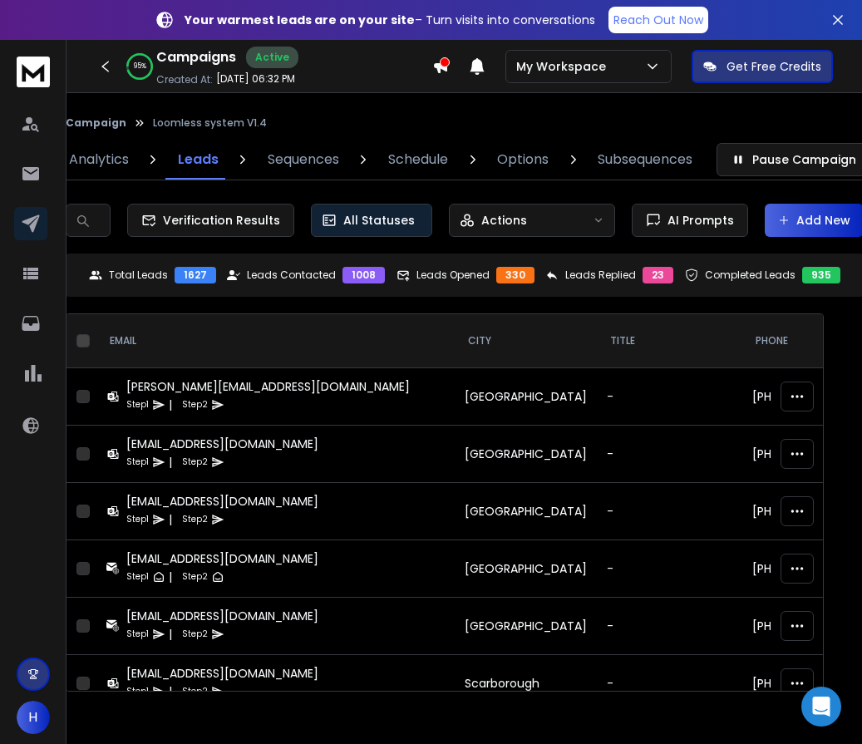
click at [369, 217] on p "All Statuses" at bounding box center [378, 220] width 71 height 17
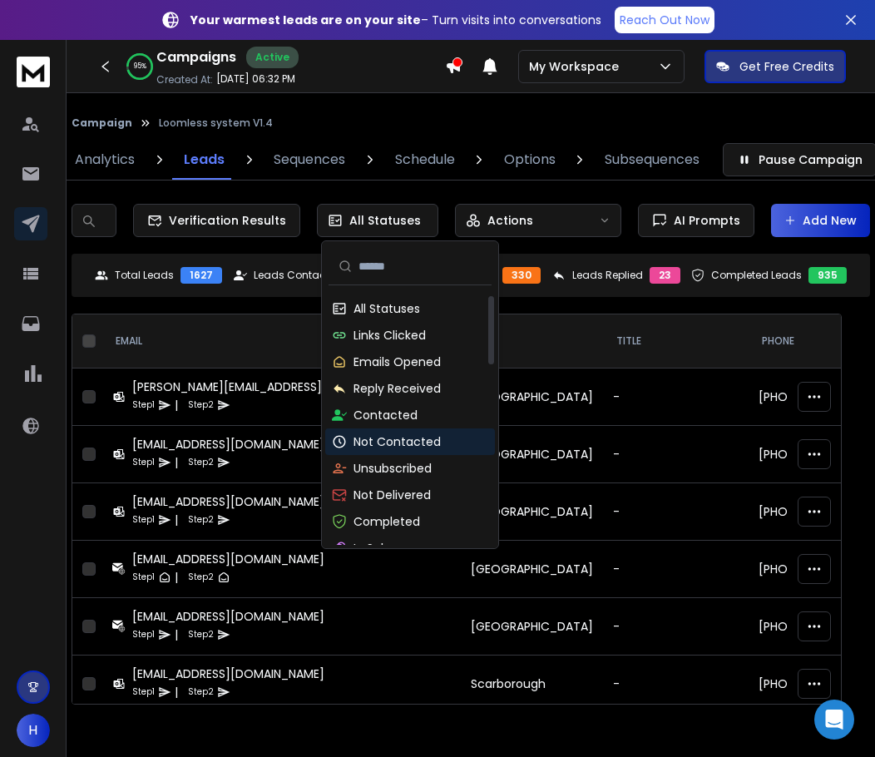
click at [397, 435] on p "Not Contacted" at bounding box center [396, 441] width 87 height 17
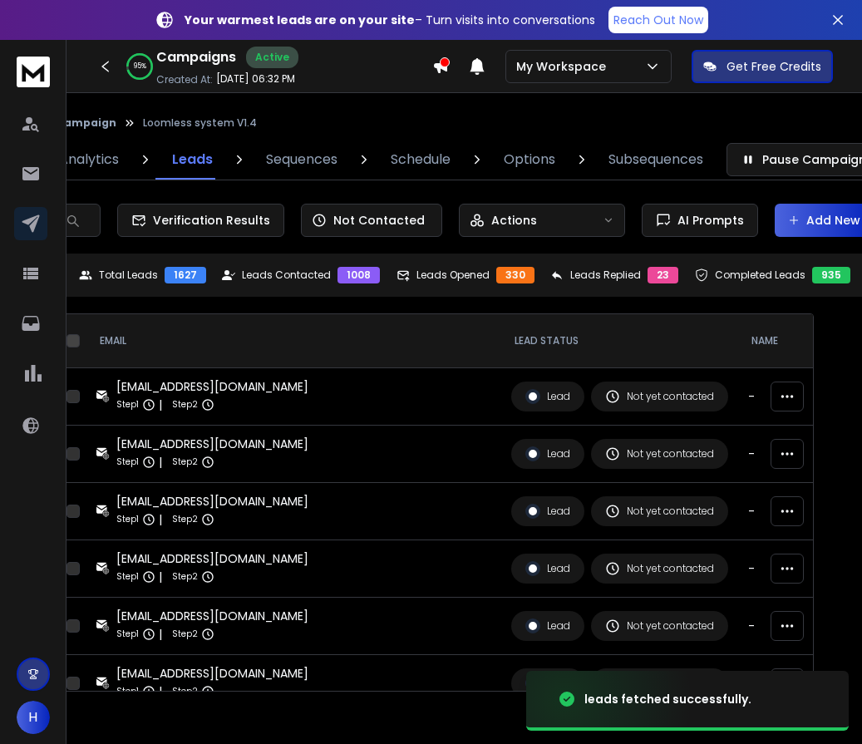
click at [320, 392] on div "[EMAIL_ADDRESS][DOMAIN_NAME] Step 1 | Step 2" at bounding box center [293, 396] width 395 height 37
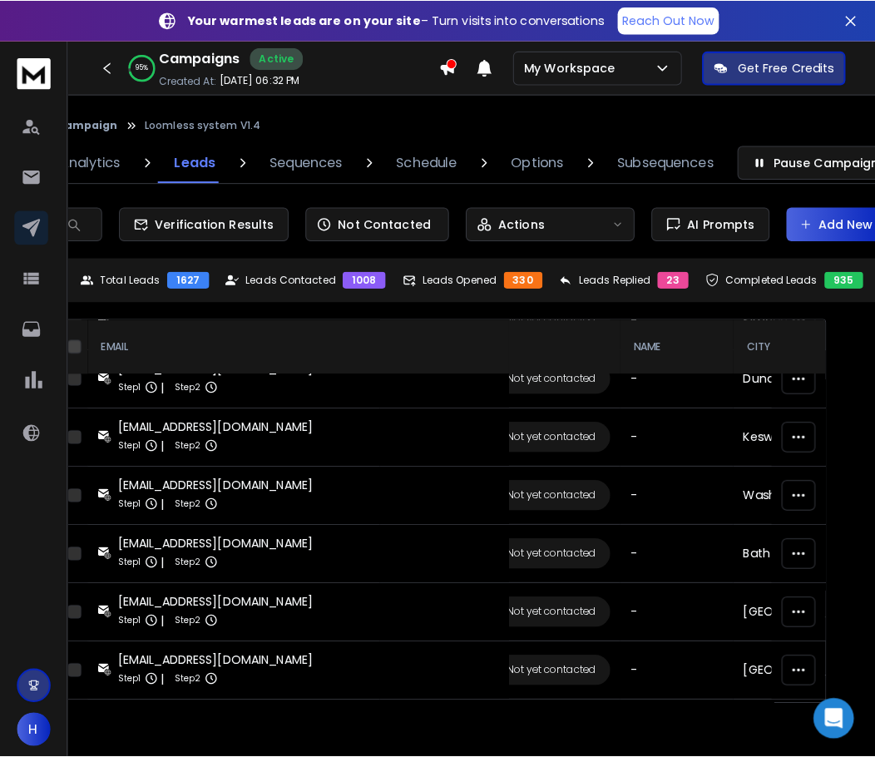
scroll to position [3065, 127]
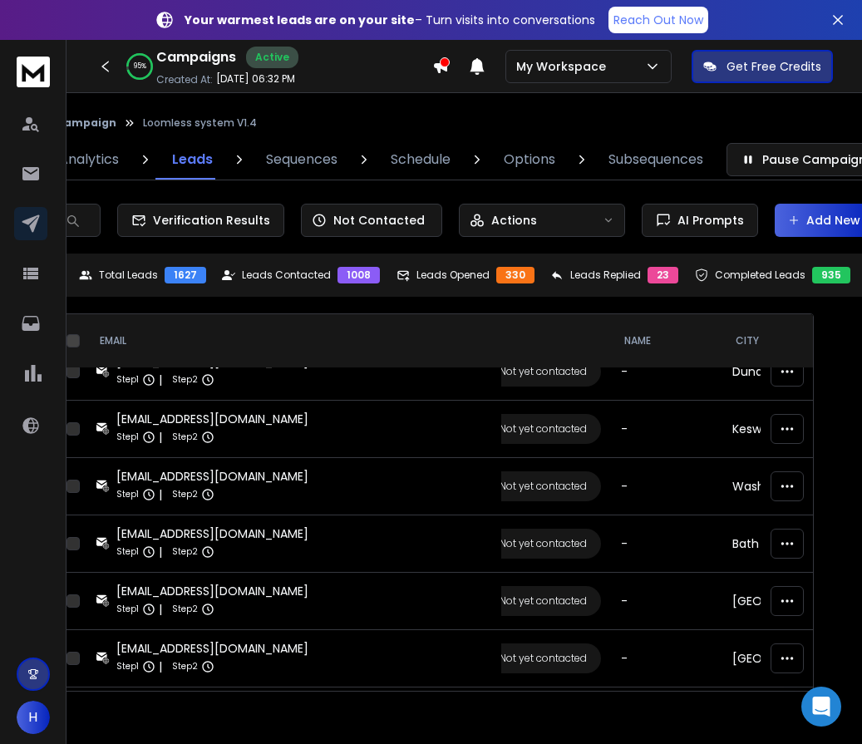
click at [722, 555] on td "Bath" at bounding box center [794, 543] width 145 height 57
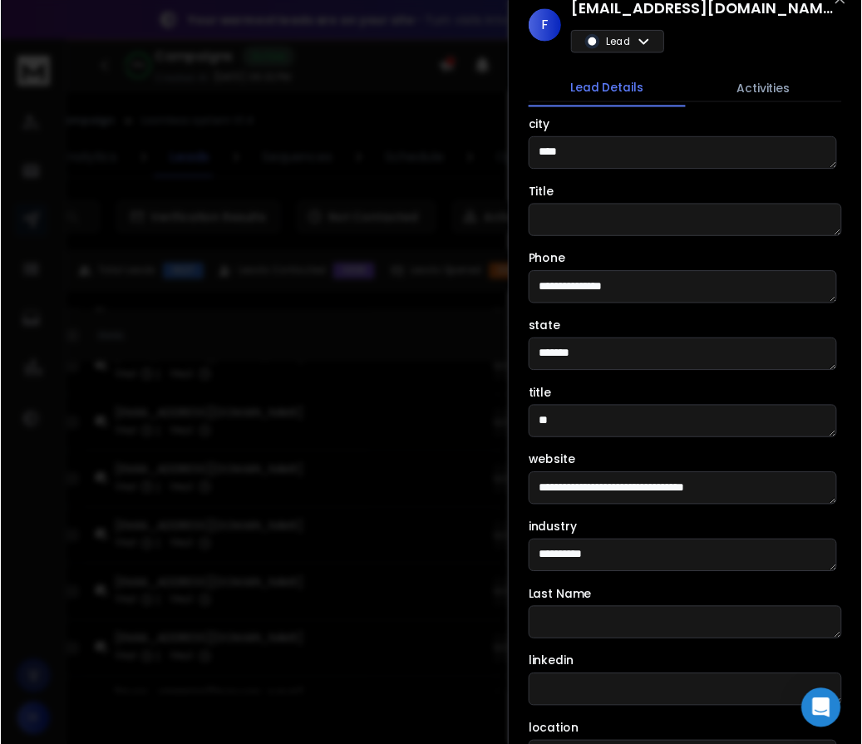
scroll to position [23, 0]
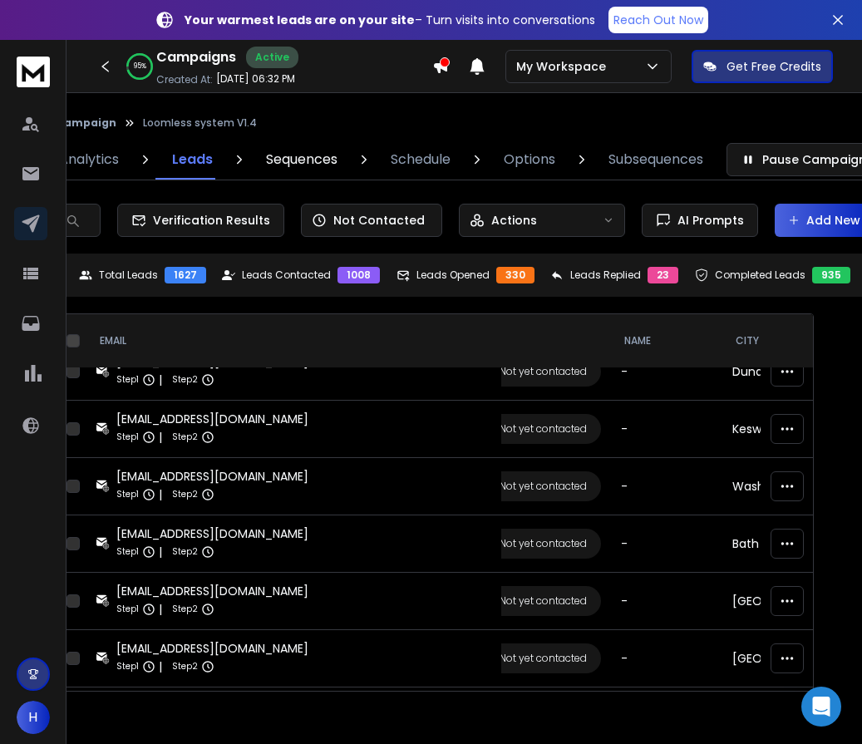
click at [286, 154] on p "Sequences" at bounding box center [301, 160] width 71 height 20
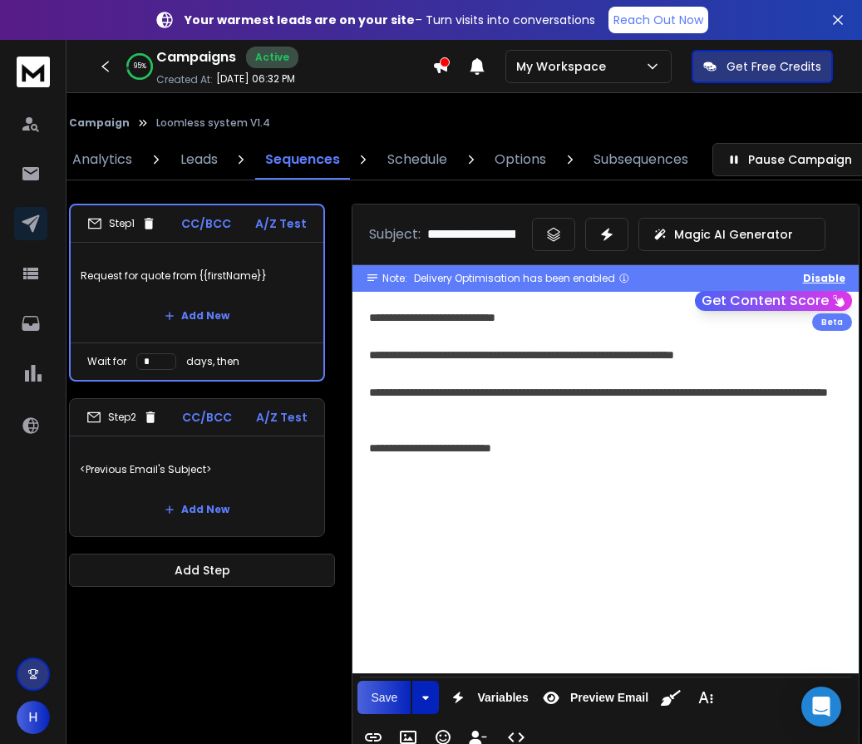
click at [214, 461] on p "<Previous Email's Subject>" at bounding box center [197, 469] width 234 height 47
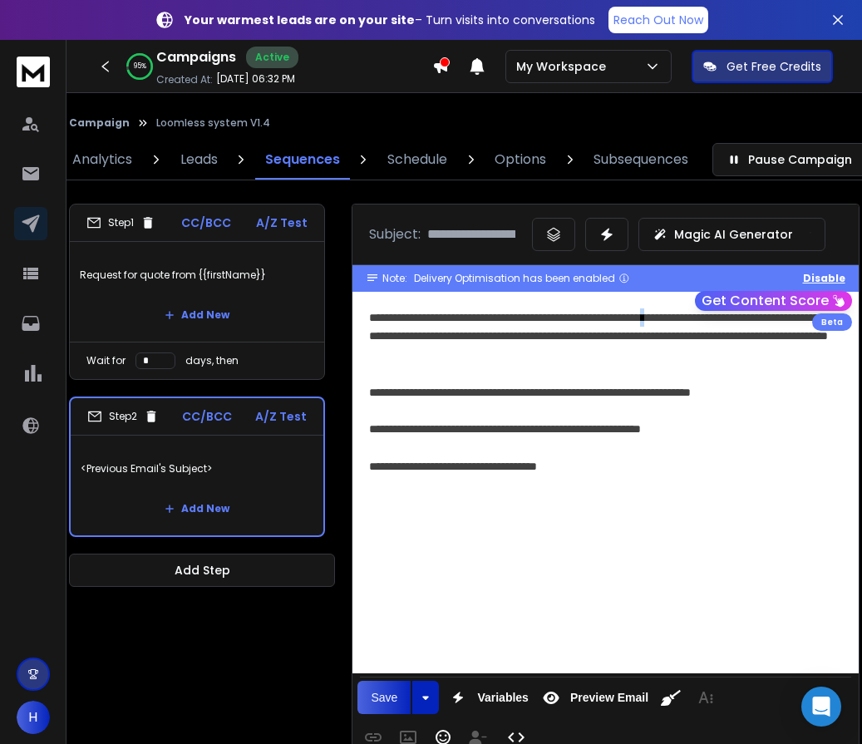
click at [702, 318] on div "**********" at bounding box center [605, 336] width 472 height 56
drag, startPoint x: 702, startPoint y: 318, endPoint x: 662, endPoint y: 318, distance: 39.9
click at [662, 318] on div "**********" at bounding box center [605, 336] width 472 height 56
click at [480, 705] on span "Variables" at bounding box center [503, 698] width 58 height 14
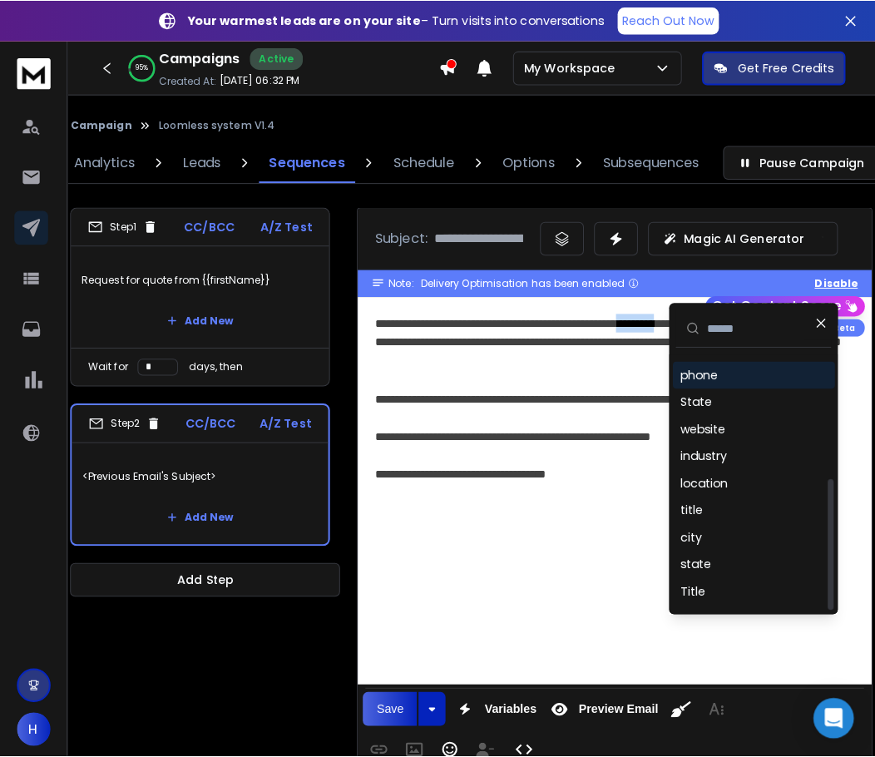
scroll to position [229, 0]
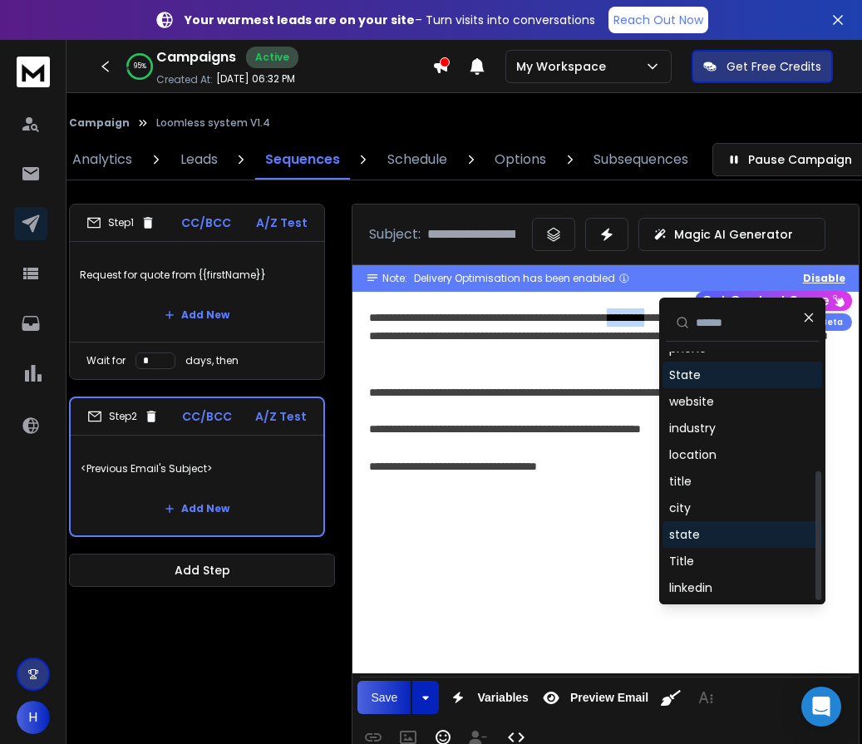
click at [690, 535] on div "state" at bounding box center [684, 534] width 31 height 17
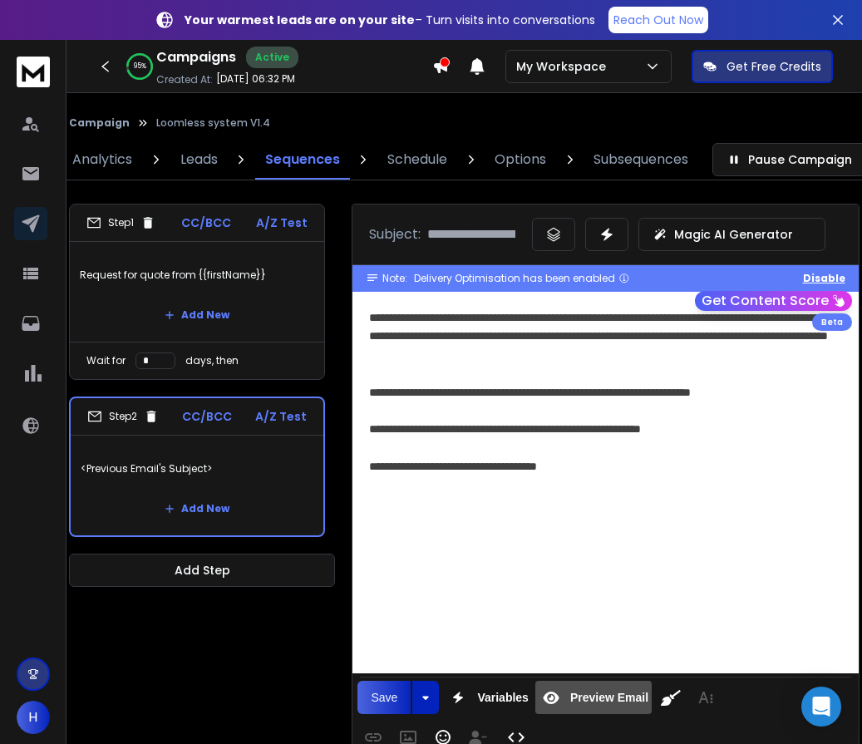
click at [609, 702] on span "Preview Email" at bounding box center [609, 698] width 85 height 14
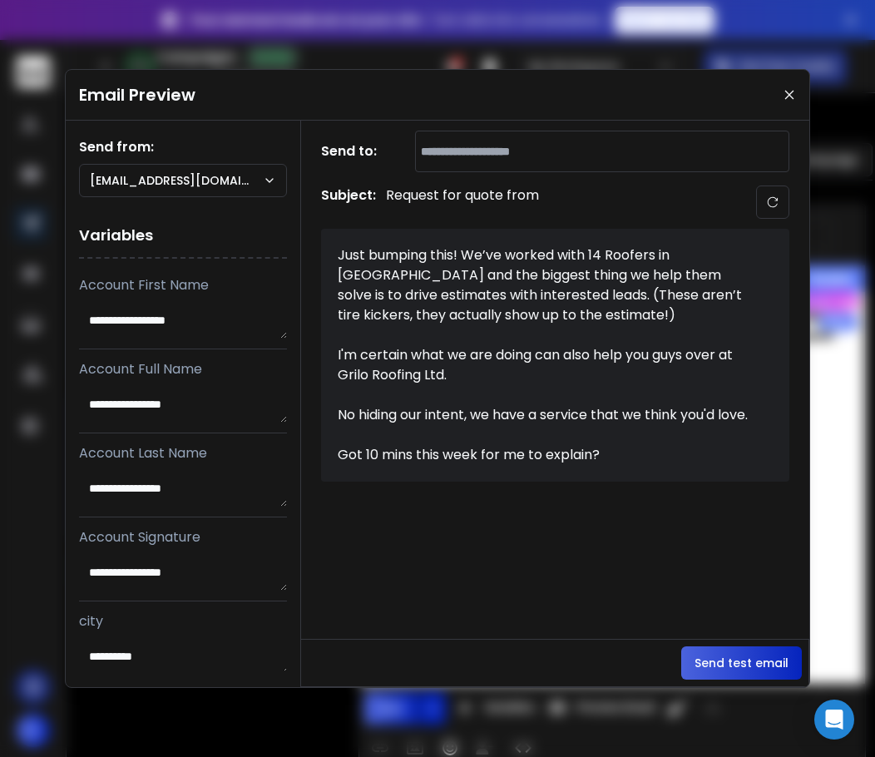
click at [791, 96] on icon at bounding box center [788, 94] width 13 height 13
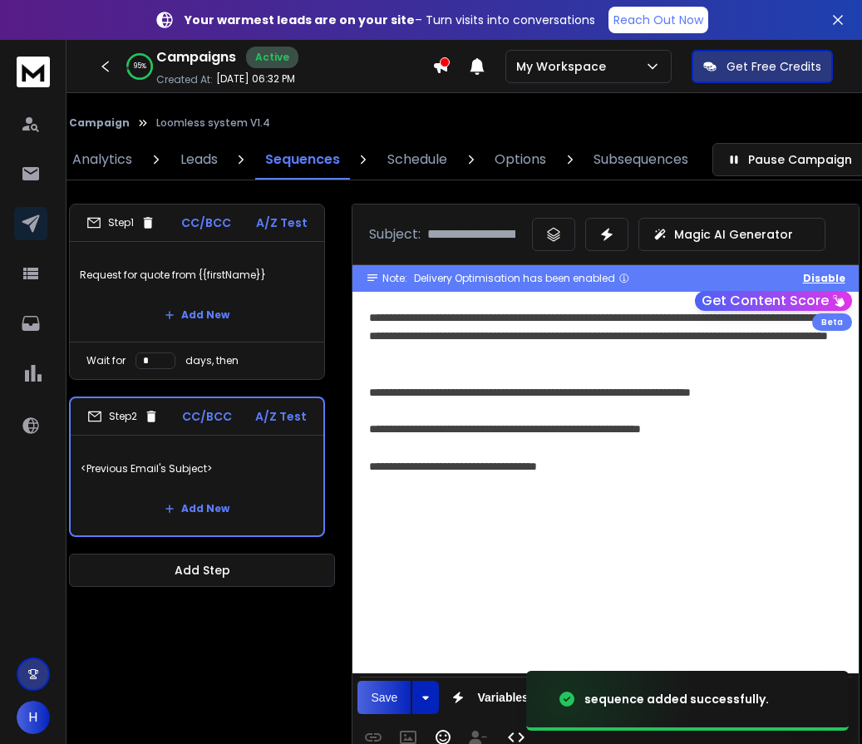
click at [538, 570] on div "**********" at bounding box center [604, 483] width 505 height 382
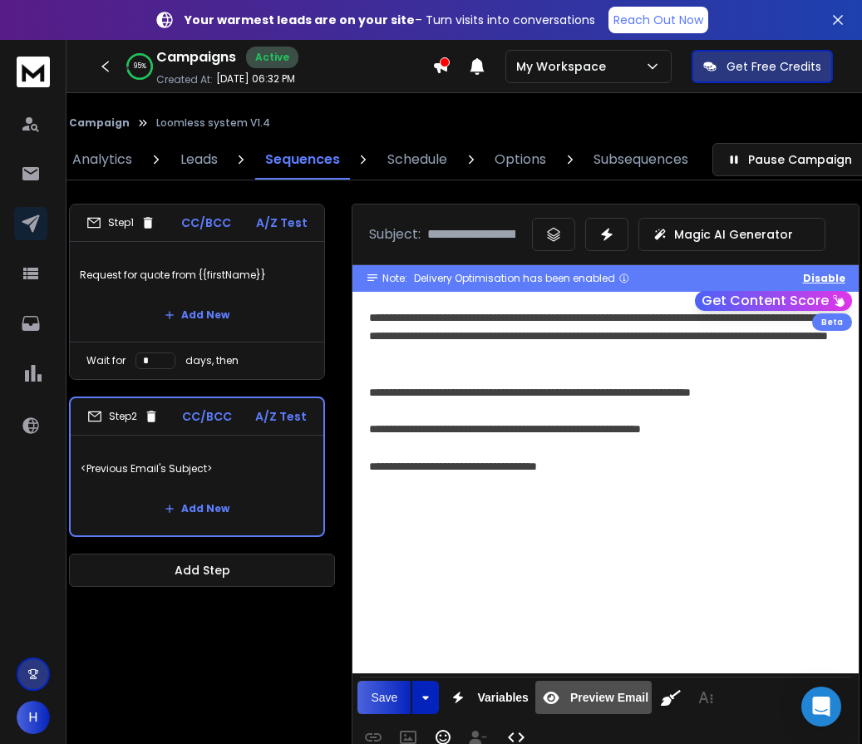
click at [609, 712] on div "Preview Email" at bounding box center [593, 697] width 116 height 27
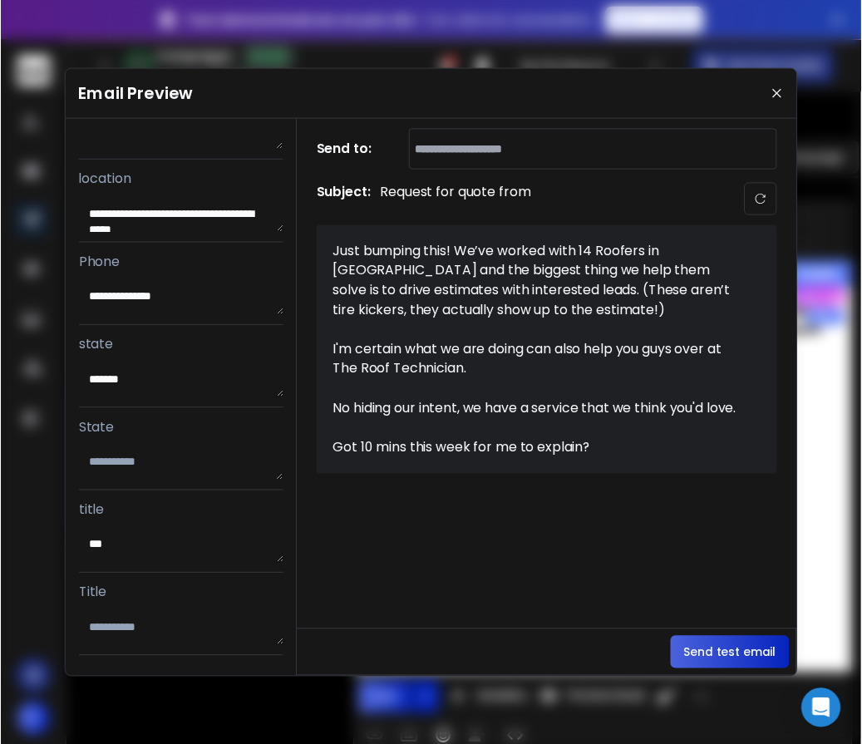
scroll to position [1035, 0]
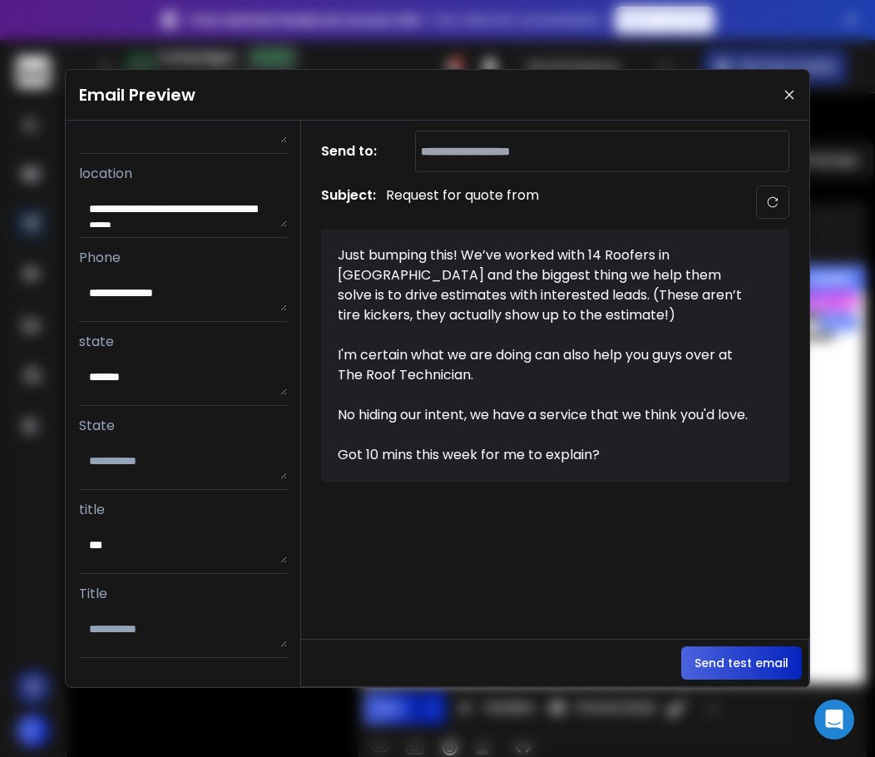
click at [135, 466] on textarea at bounding box center [183, 462] width 208 height 33
click at [348, 536] on div "Send to: Subject: Request for quote from Just bumping this! We’ve worked with 1…" at bounding box center [554, 404] width 509 height 567
click at [792, 93] on icon at bounding box center [788, 94] width 13 height 13
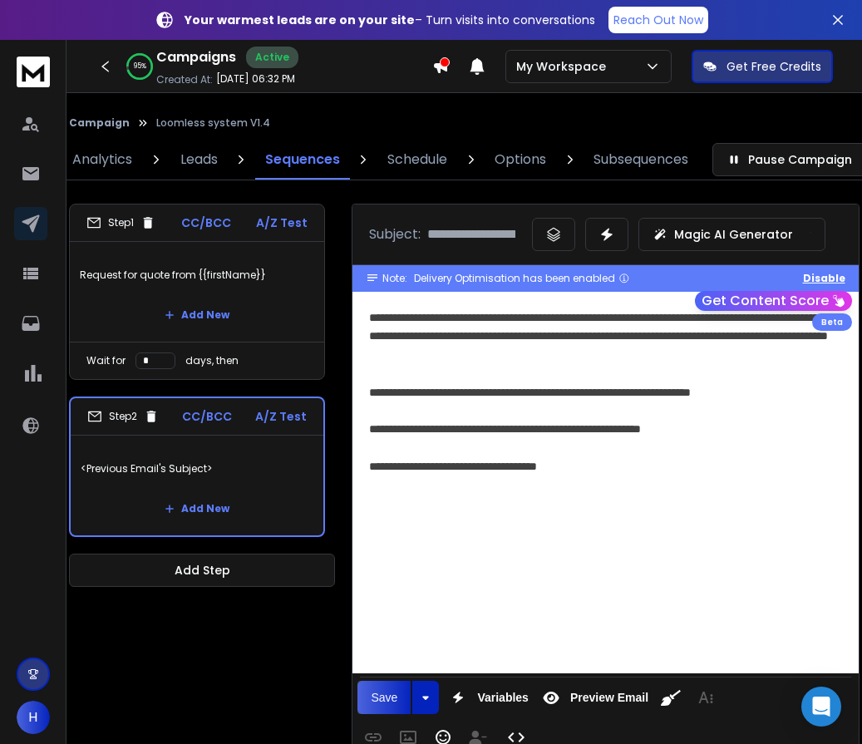
click at [700, 509] on div "**********" at bounding box center [604, 483] width 505 height 382
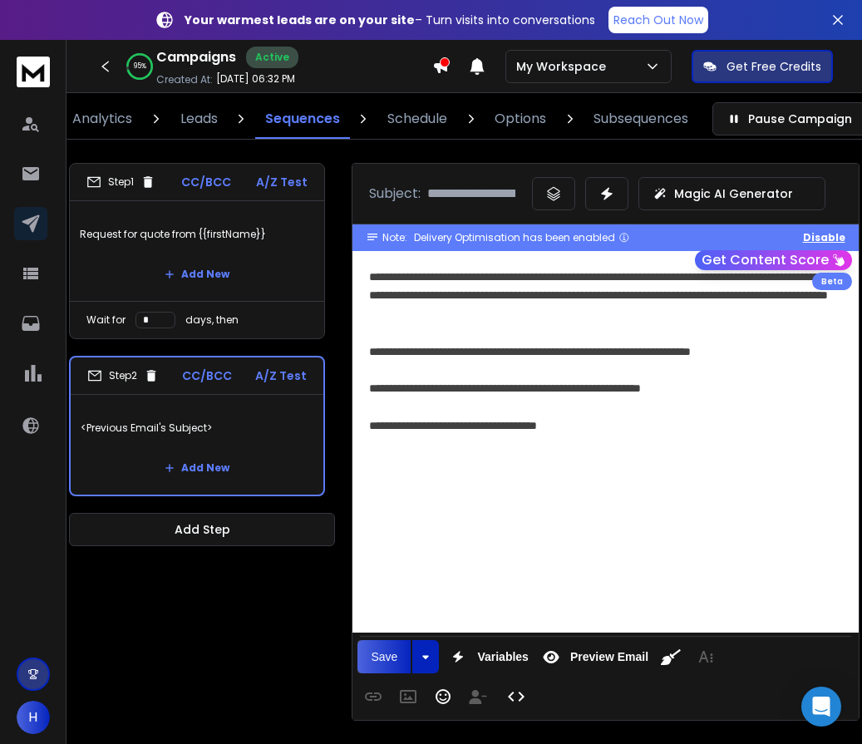
scroll to position [48, 0]
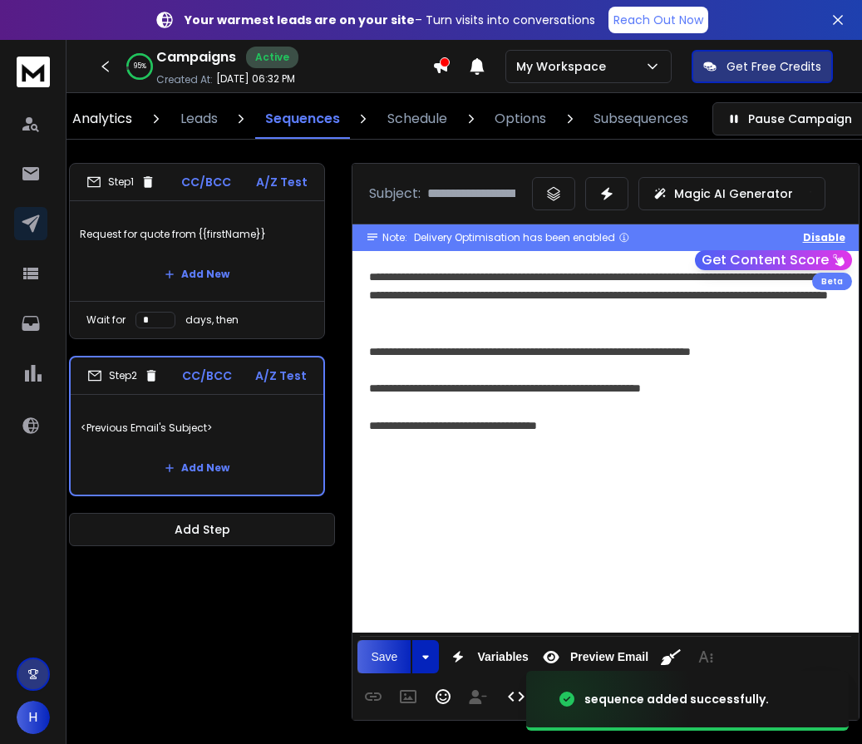
click at [103, 110] on p "Analytics" at bounding box center [102, 119] width 60 height 20
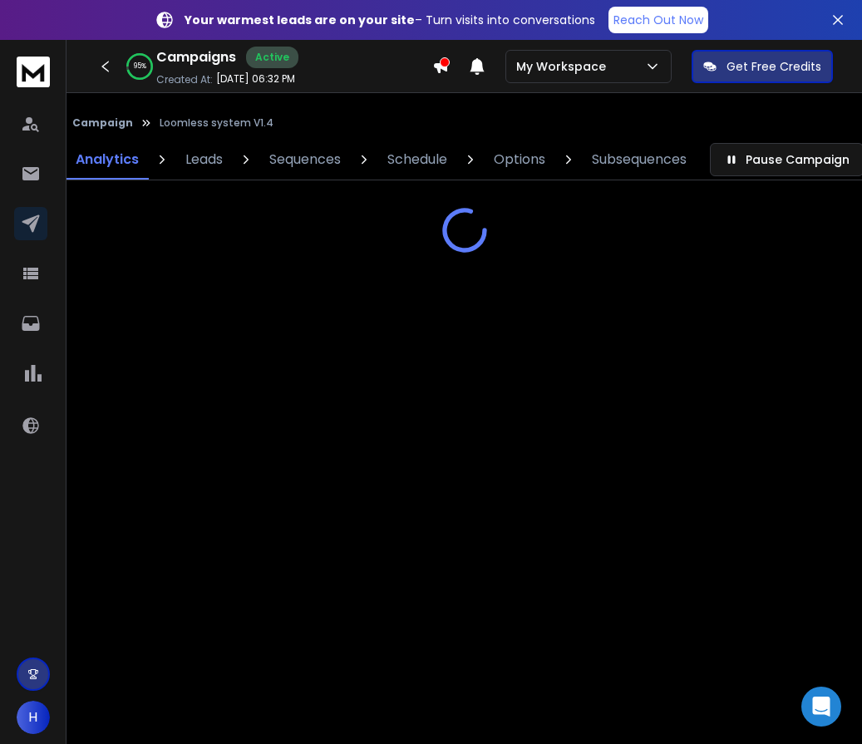
scroll to position [48, 0]
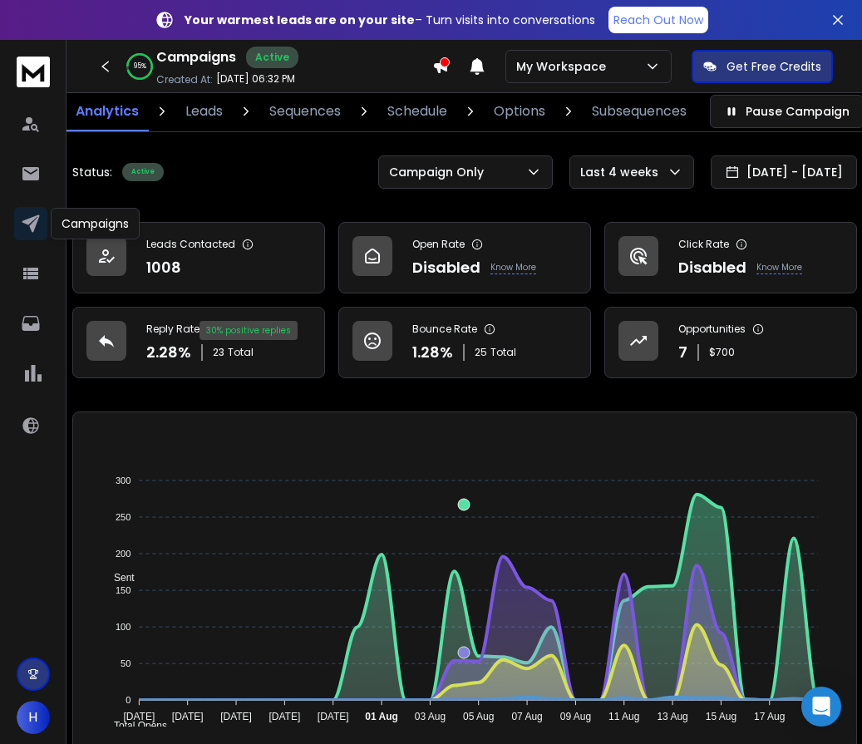
click at [37, 222] on icon at bounding box center [31, 224] width 20 height 20
